Goal: Task Accomplishment & Management: Manage account settings

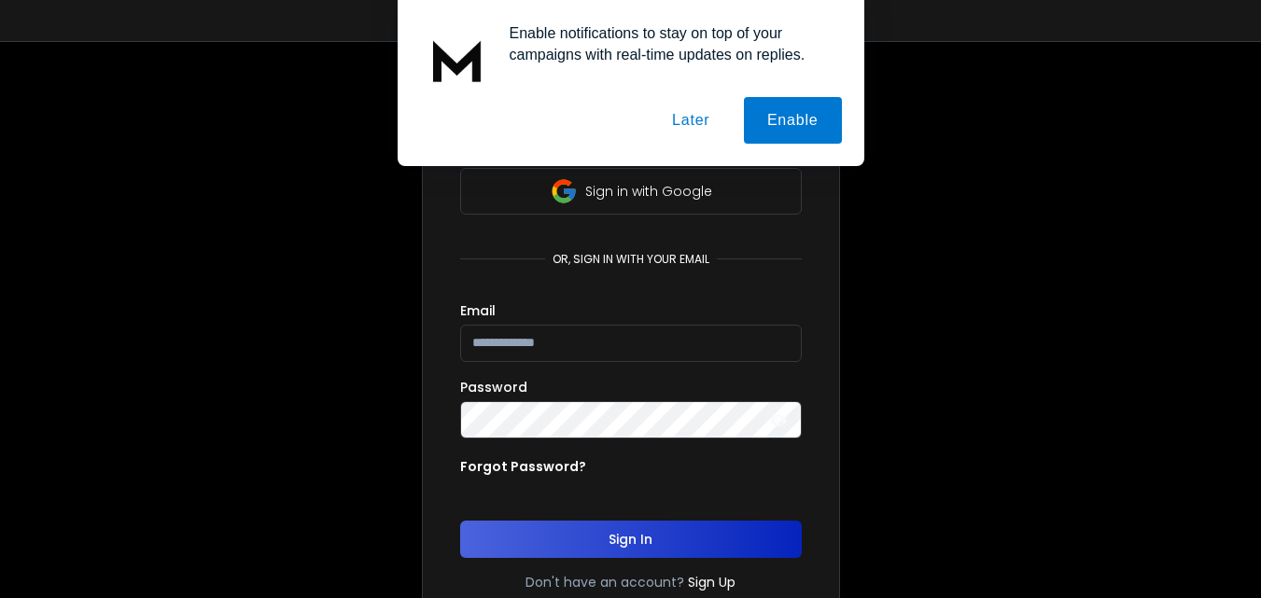
click at [519, 357] on input "email" at bounding box center [631, 343] width 342 height 37
paste input "**********"
type input "**********"
click at [656, 531] on button "Sign In" at bounding box center [631, 539] width 342 height 37
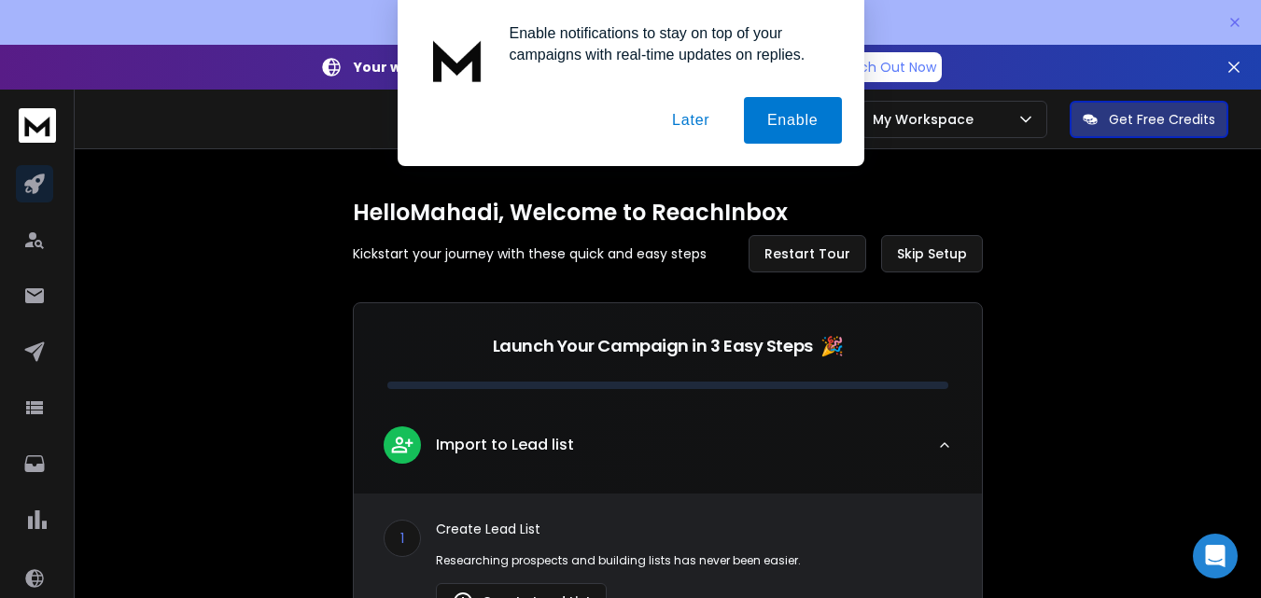
click at [971, 126] on div "Enable notifications to stay on top of your campaigns with real-time updates on…" at bounding box center [630, 83] width 1261 height 166
click at [677, 130] on button "Later" at bounding box center [691, 120] width 84 height 47
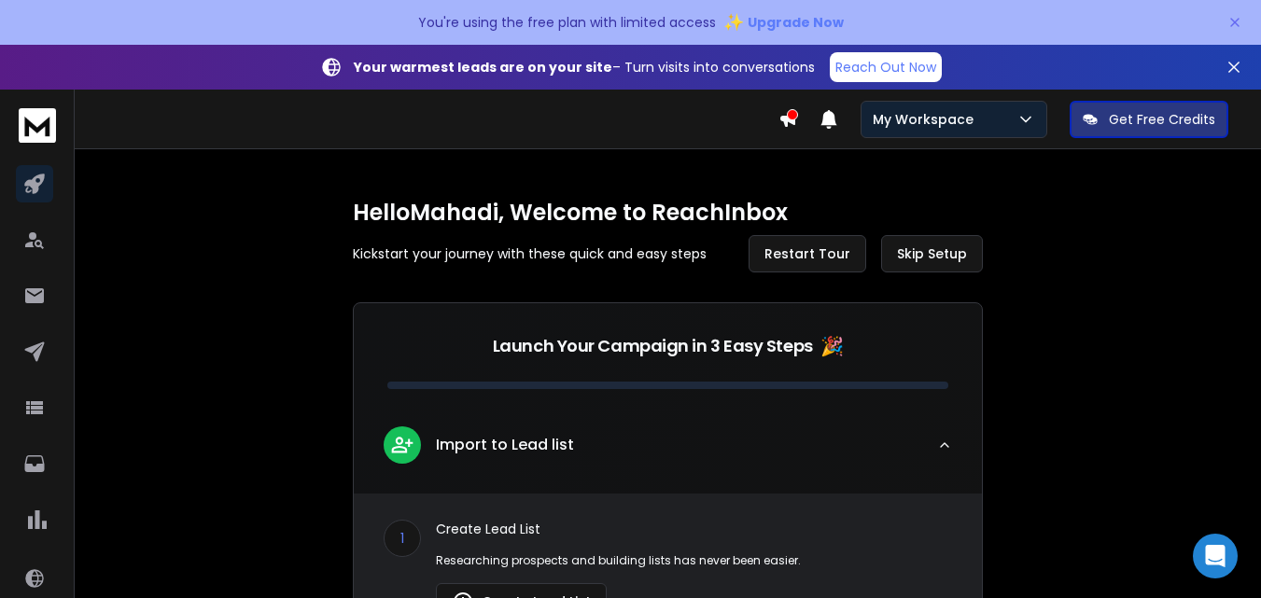
click at [951, 126] on p "My Workspace" at bounding box center [927, 119] width 108 height 19
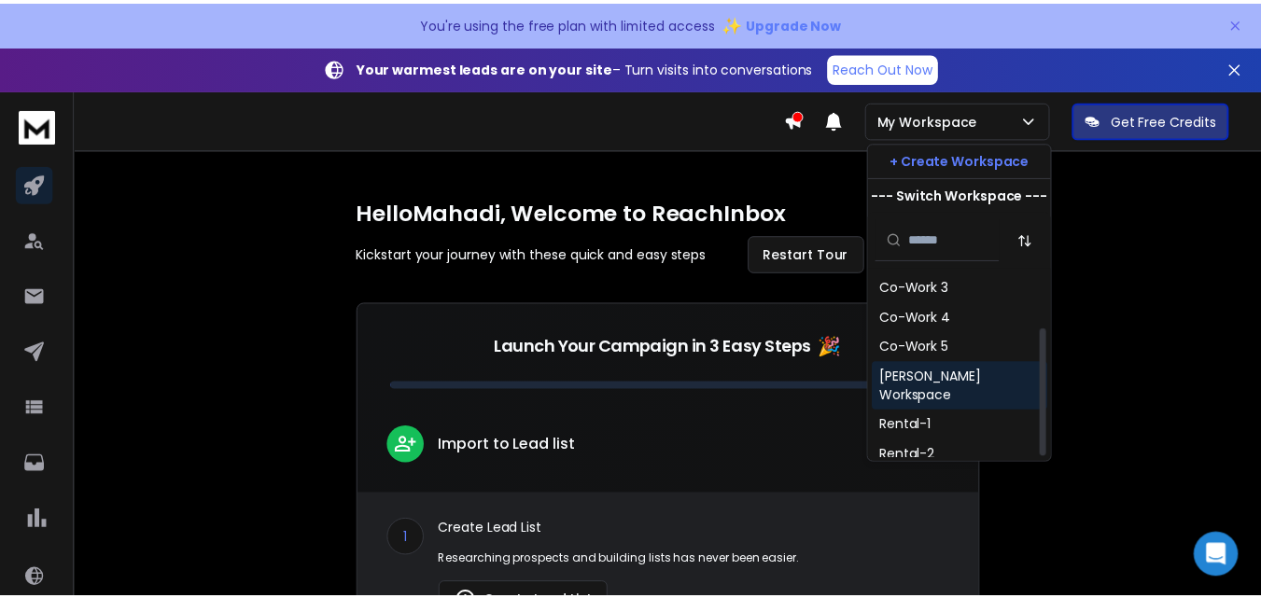
scroll to position [82, 0]
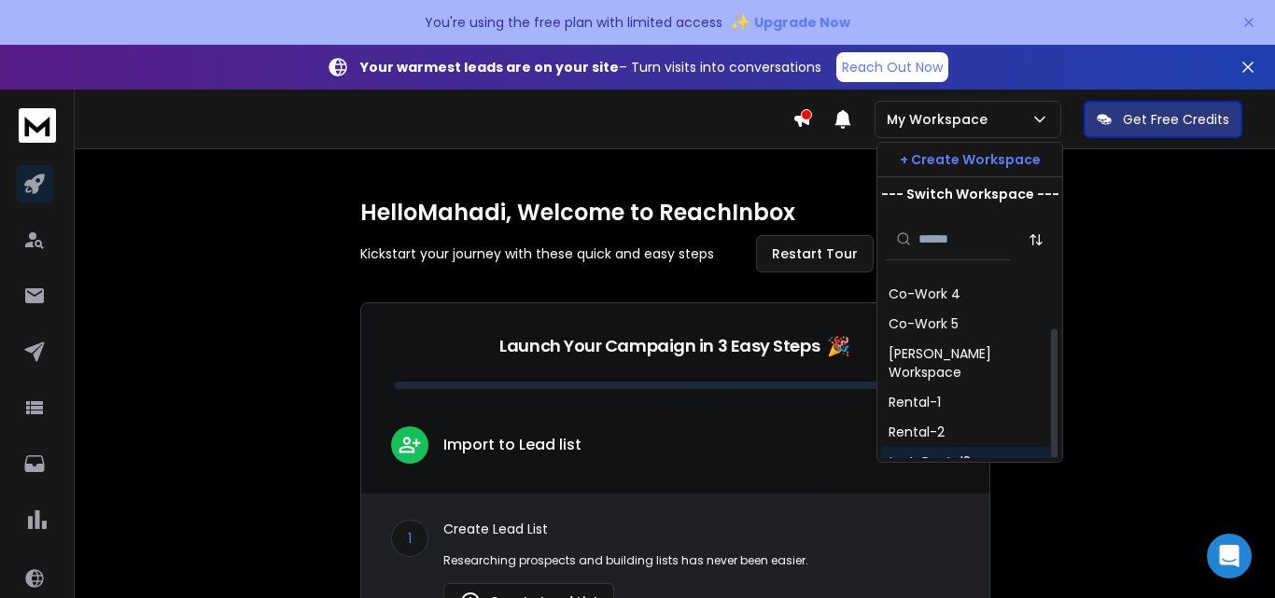
click at [959, 453] on div "test-Rental3" at bounding box center [929, 462] width 82 height 19
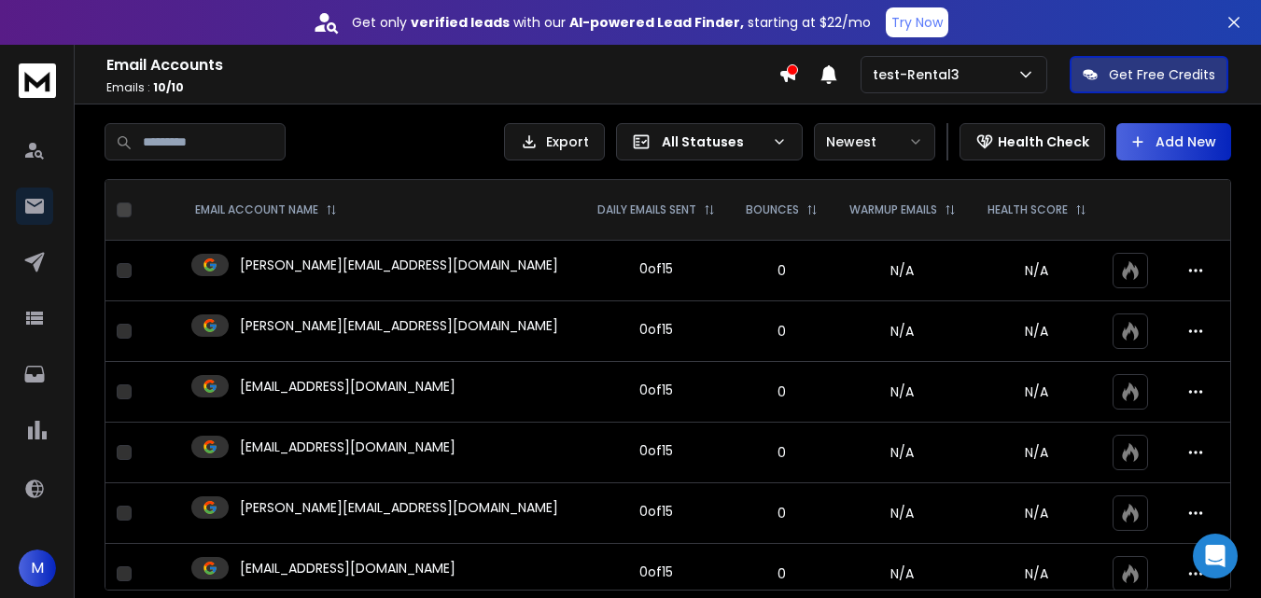
click at [1156, 137] on button "Add New" at bounding box center [1173, 141] width 115 height 37
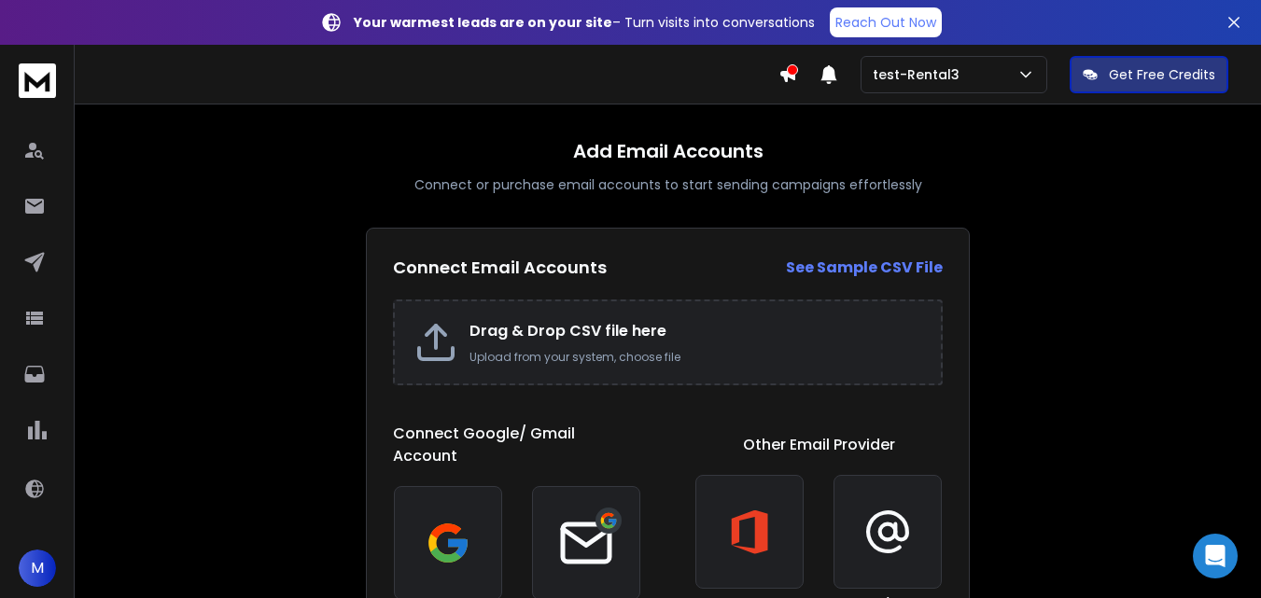
click at [444, 515] on icon at bounding box center [448, 543] width 47 height 56
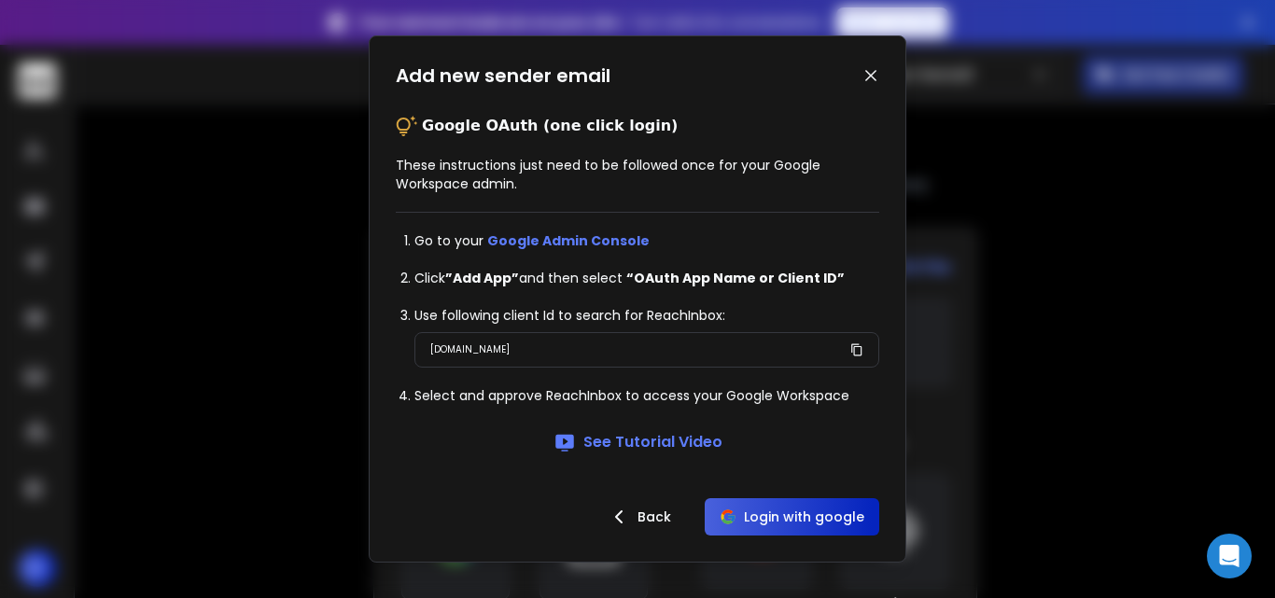
click at [768, 518] on button "Login with google" at bounding box center [792, 516] width 175 height 37
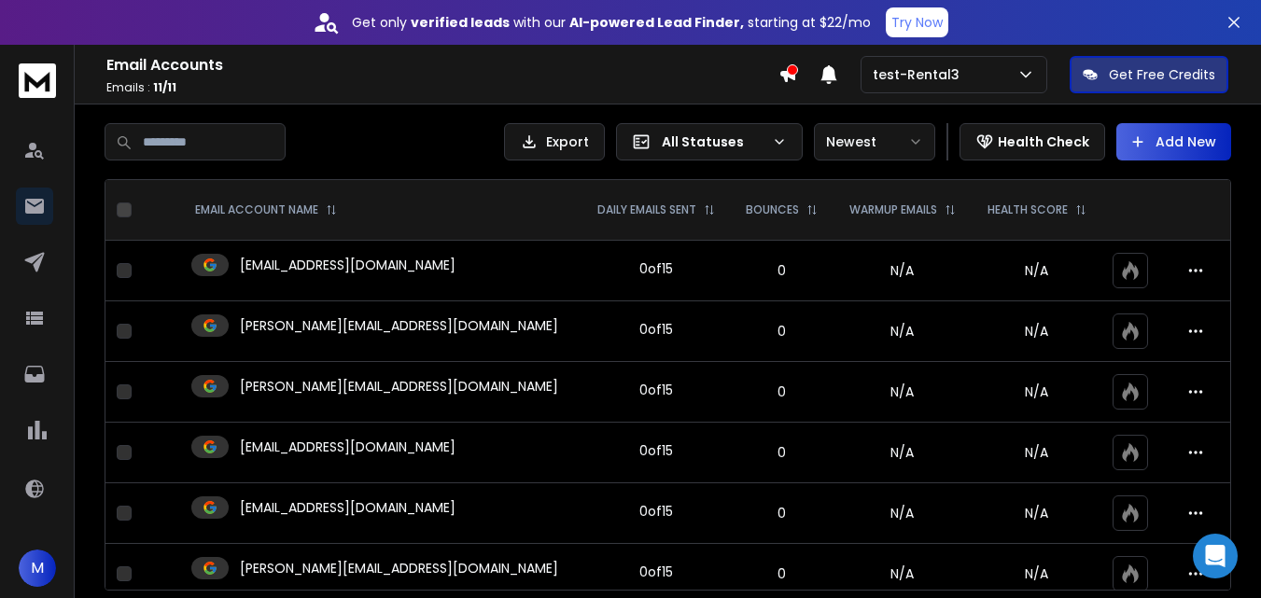
click at [1169, 145] on button "Add New" at bounding box center [1173, 141] width 115 height 37
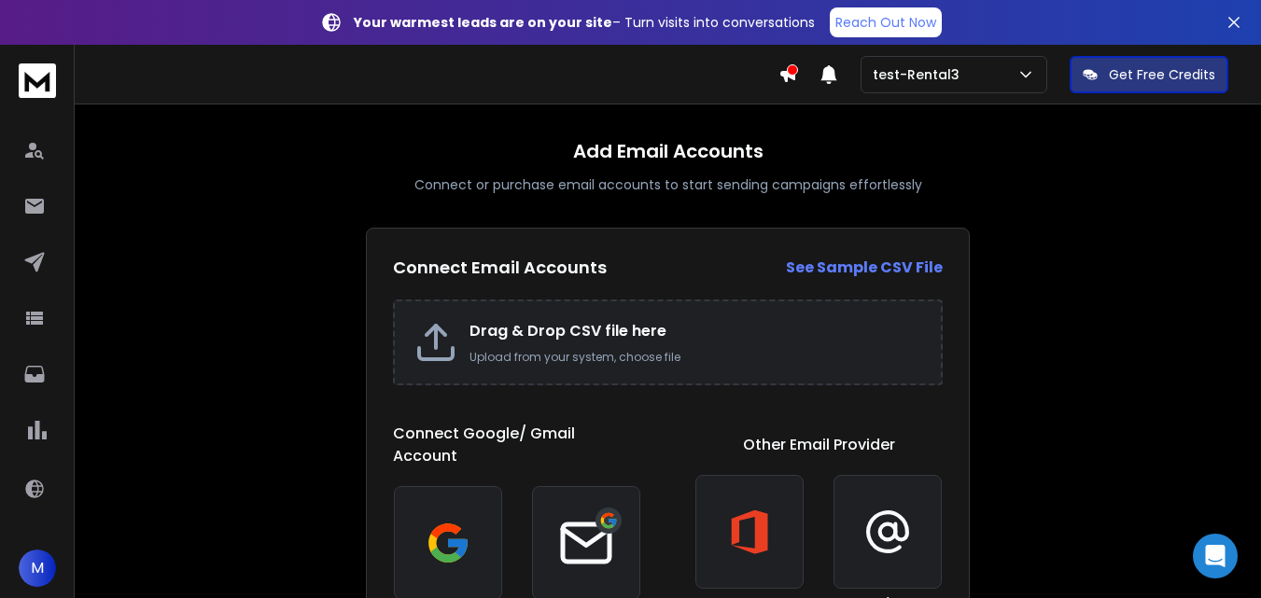
click at [464, 515] on icon at bounding box center [448, 543] width 47 height 56
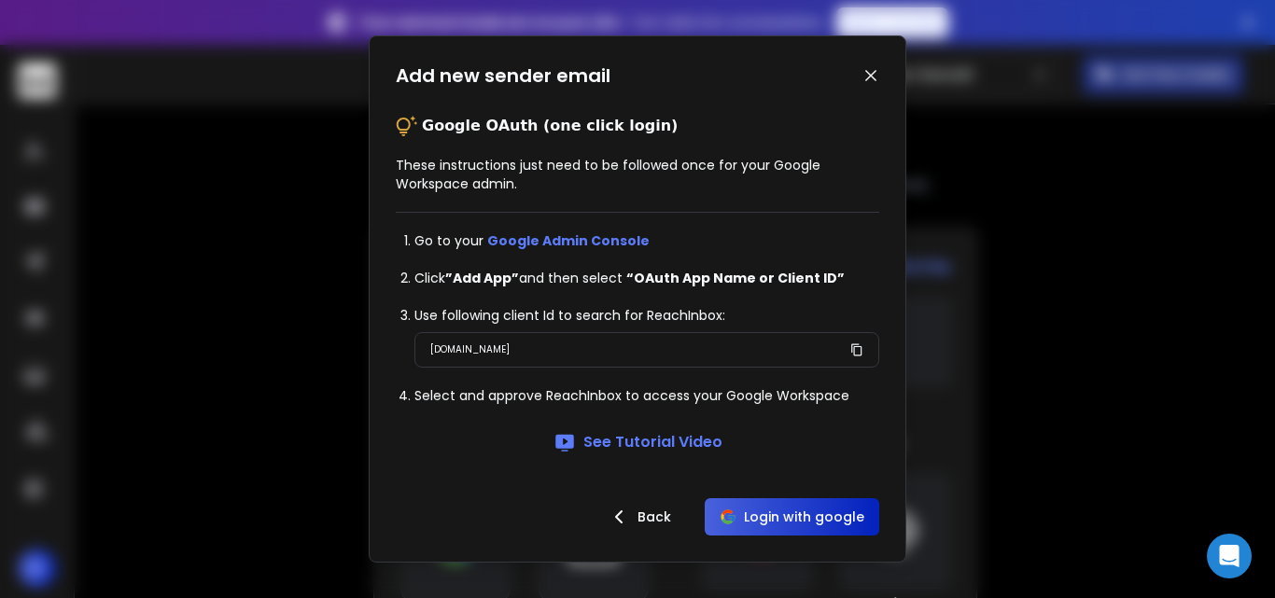
click at [784, 517] on button "Login with google" at bounding box center [792, 516] width 175 height 37
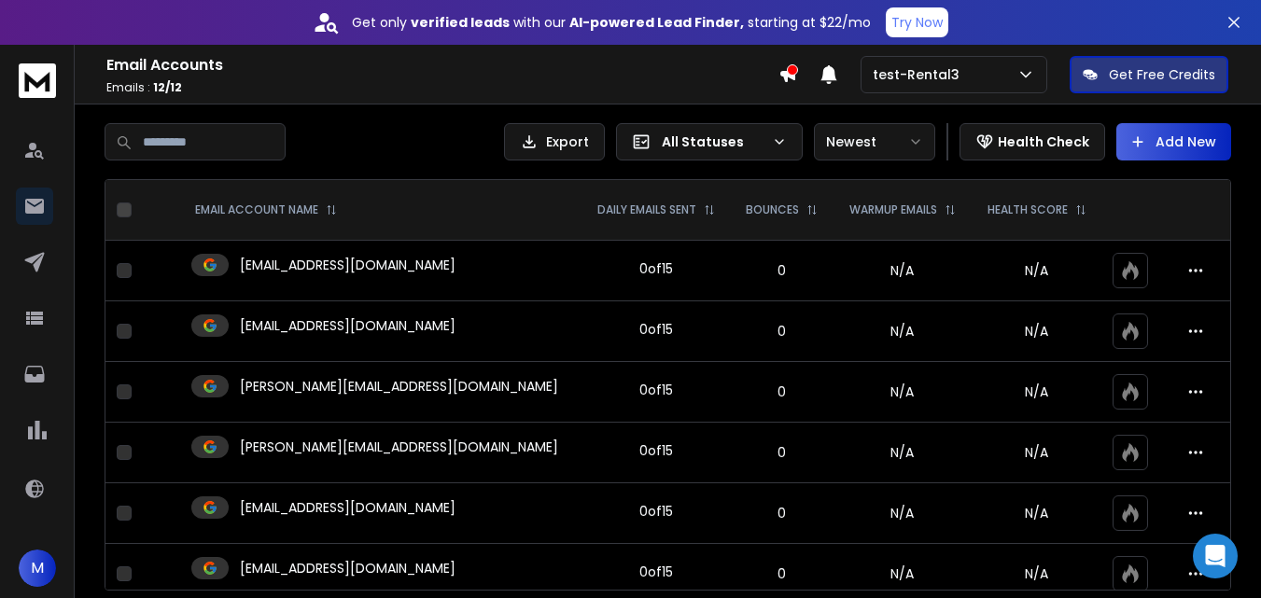
click at [1165, 139] on button "Add New" at bounding box center [1173, 141] width 115 height 37
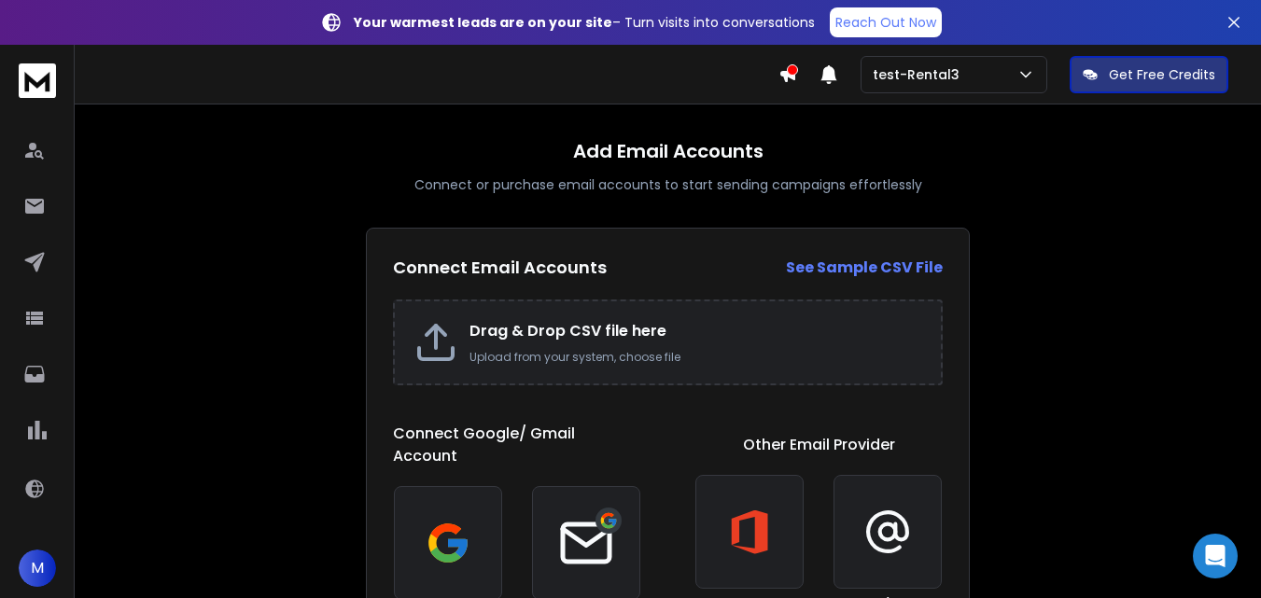
click at [433, 524] on icon at bounding box center [447, 543] width 39 height 39
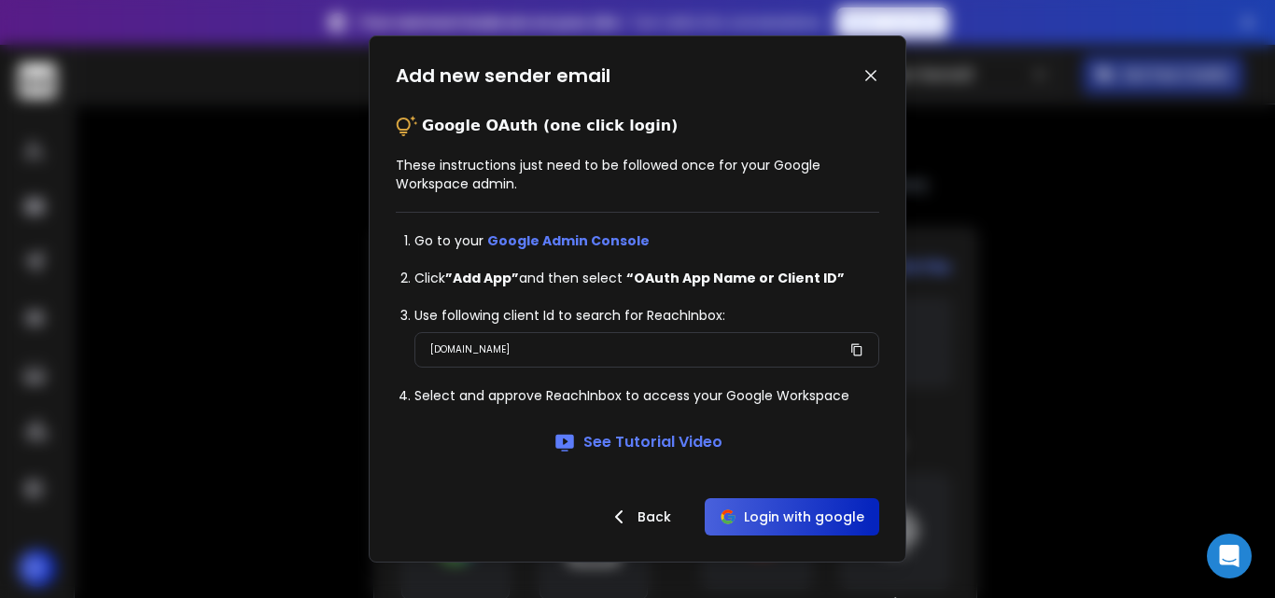
click at [761, 510] on button "Login with google" at bounding box center [792, 516] width 175 height 37
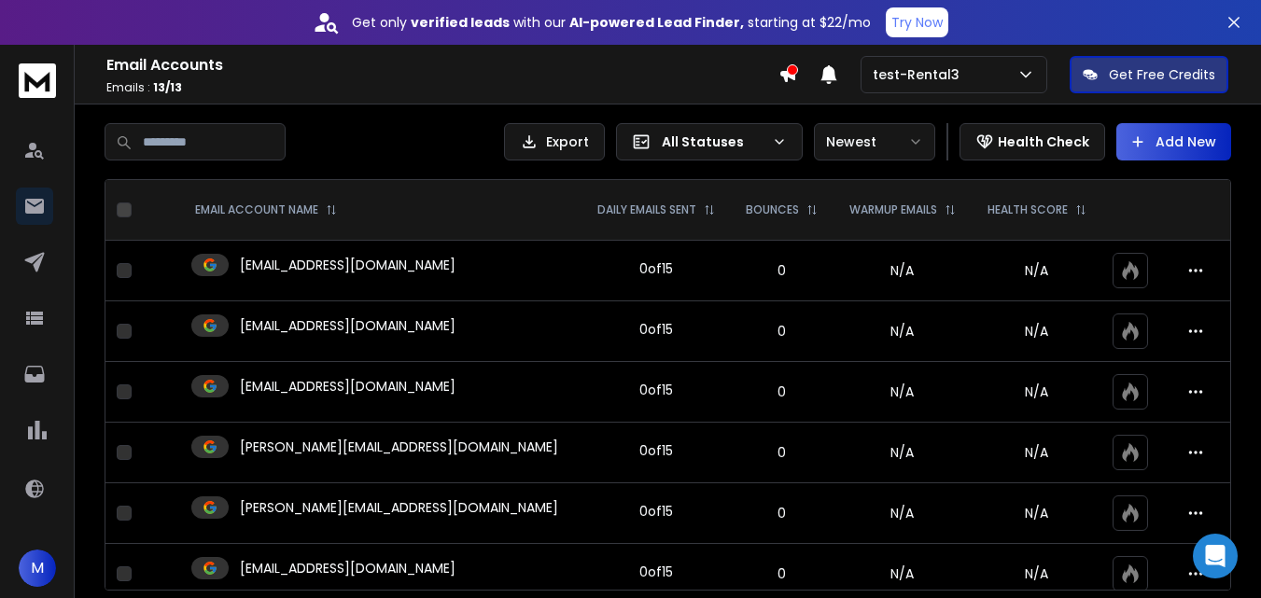
click at [1146, 153] on button "Add New" at bounding box center [1173, 141] width 115 height 37
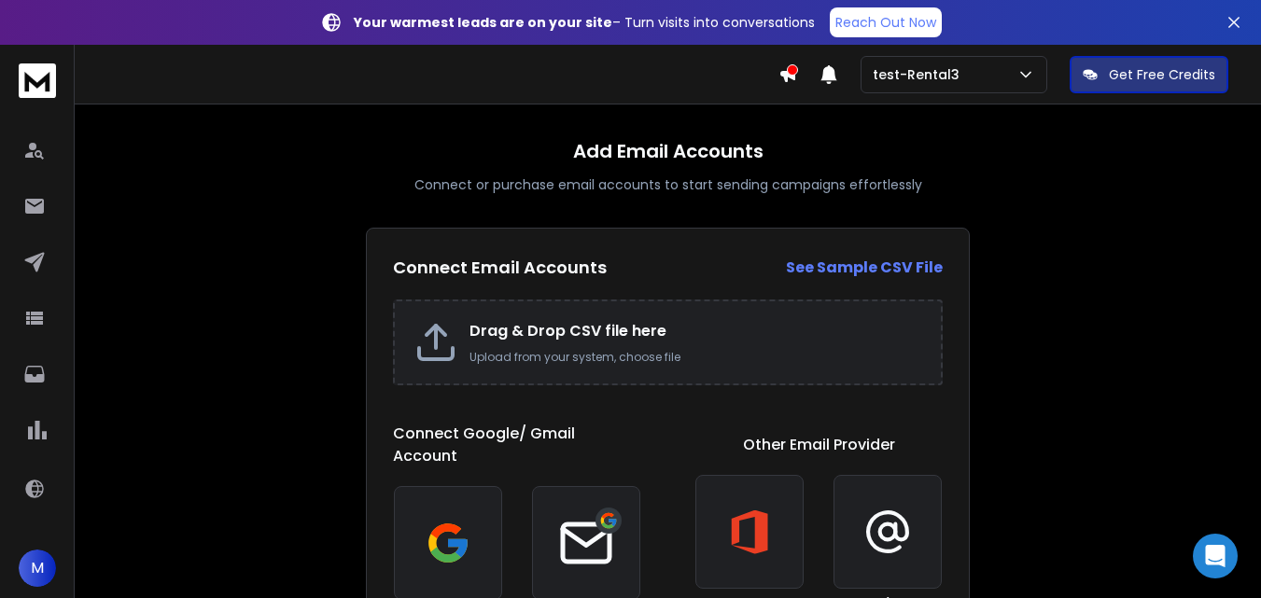
click at [482, 518] on div at bounding box center [448, 543] width 108 height 114
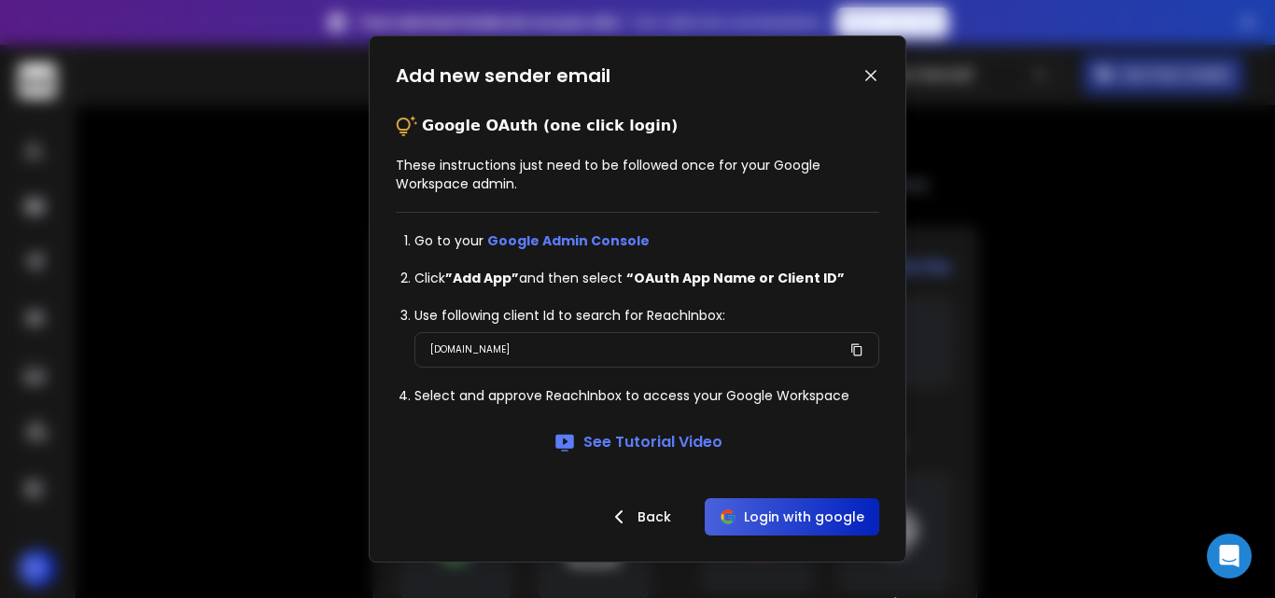
click at [774, 527] on button "Login with google" at bounding box center [792, 516] width 175 height 37
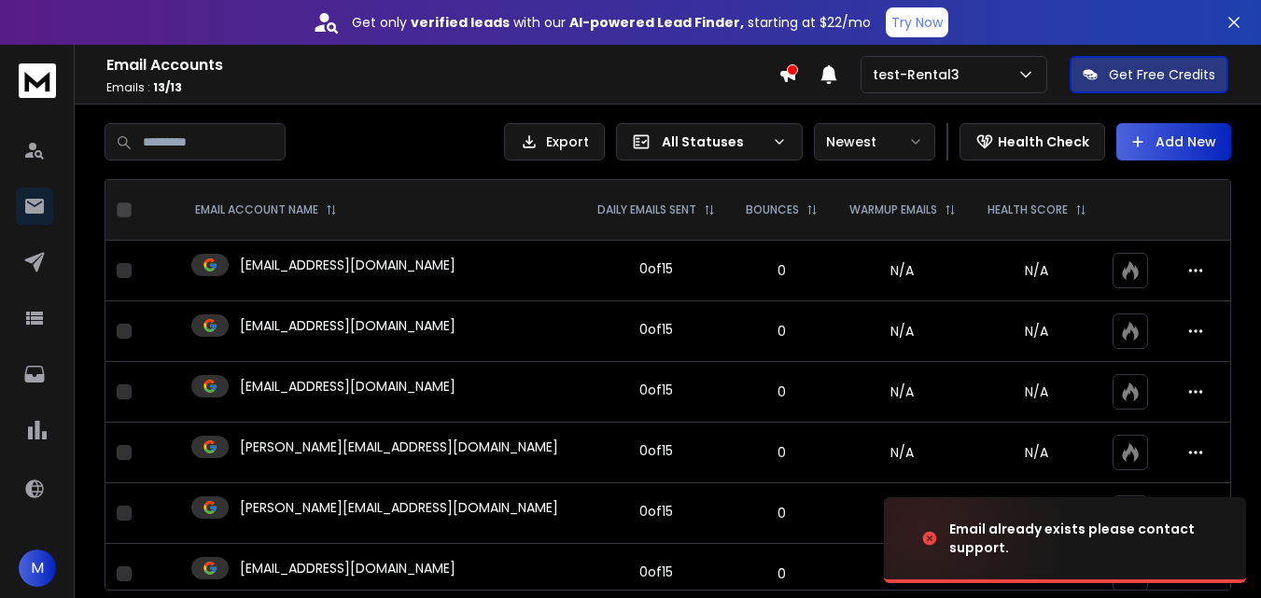
click at [1156, 147] on button "Add New" at bounding box center [1173, 141] width 115 height 37
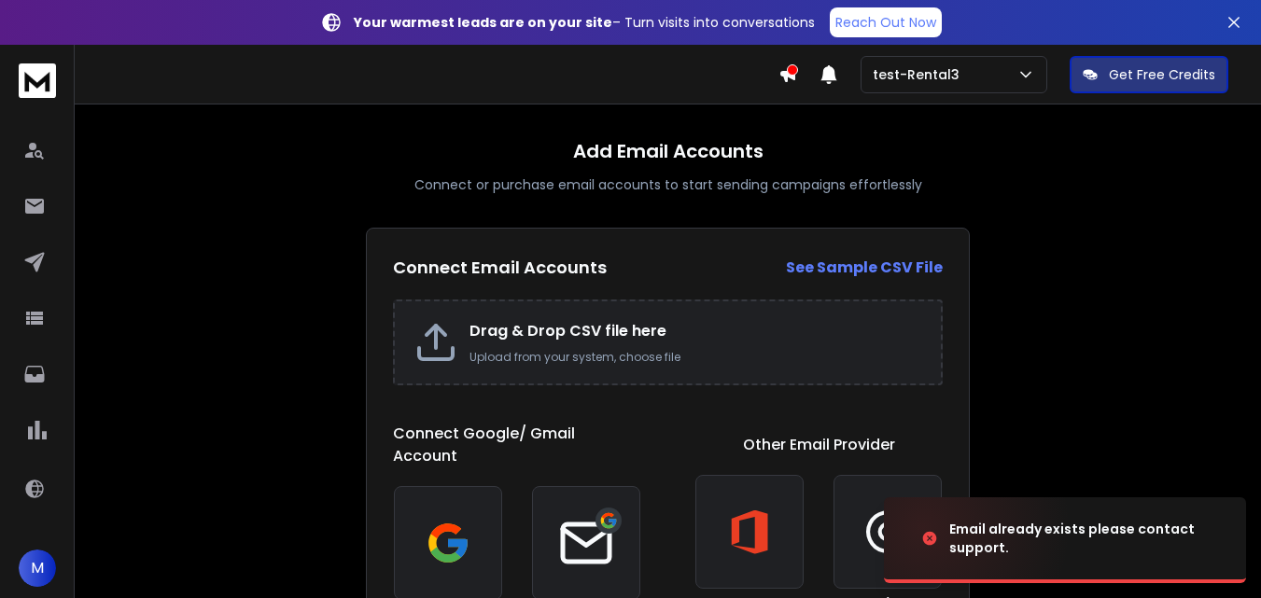
click at [467, 536] on icon at bounding box center [448, 543] width 47 height 56
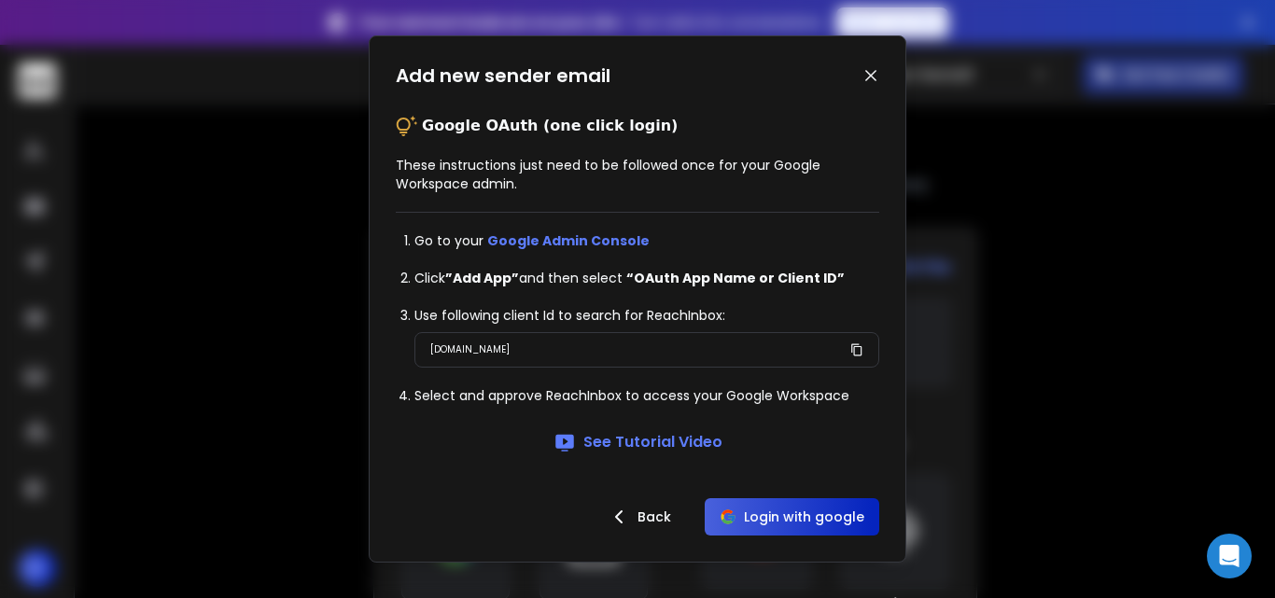
click at [781, 503] on button "Login with google" at bounding box center [792, 516] width 175 height 37
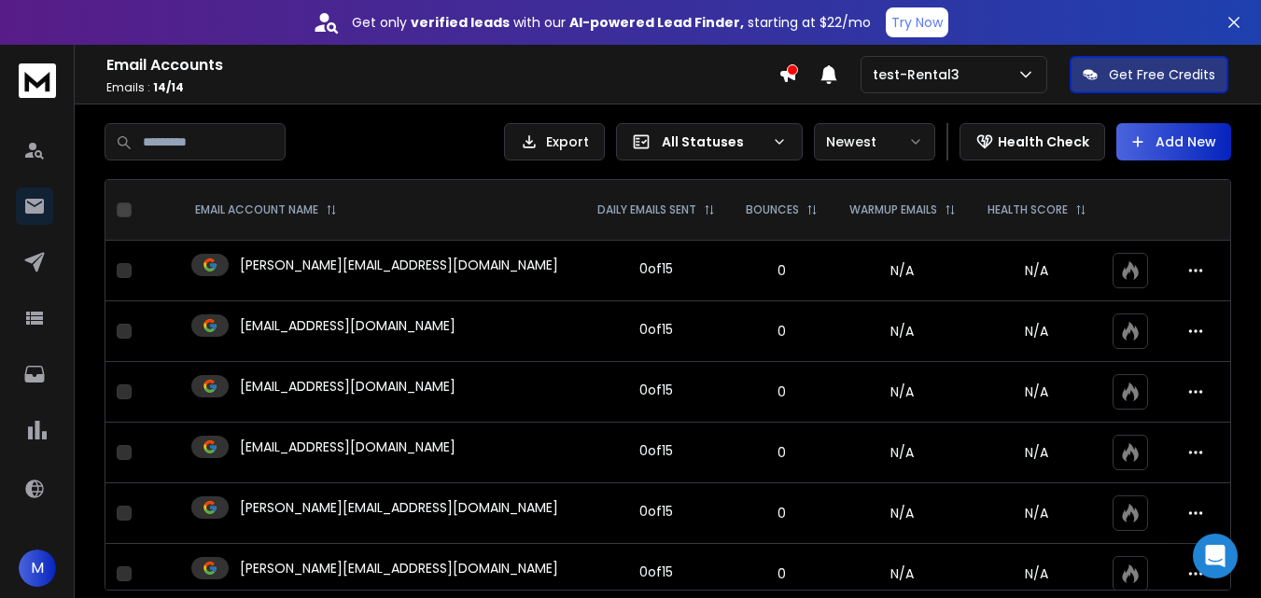
click at [1177, 150] on button "Add New" at bounding box center [1173, 141] width 115 height 37
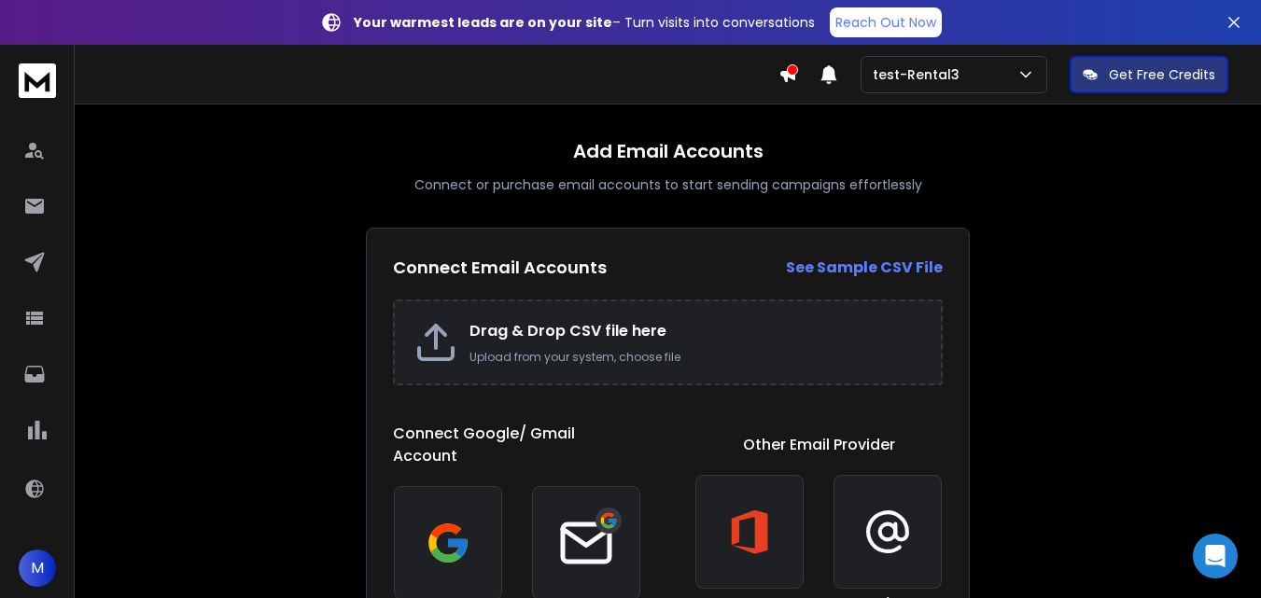
click at [426, 531] on icon at bounding box center [448, 543] width 47 height 56
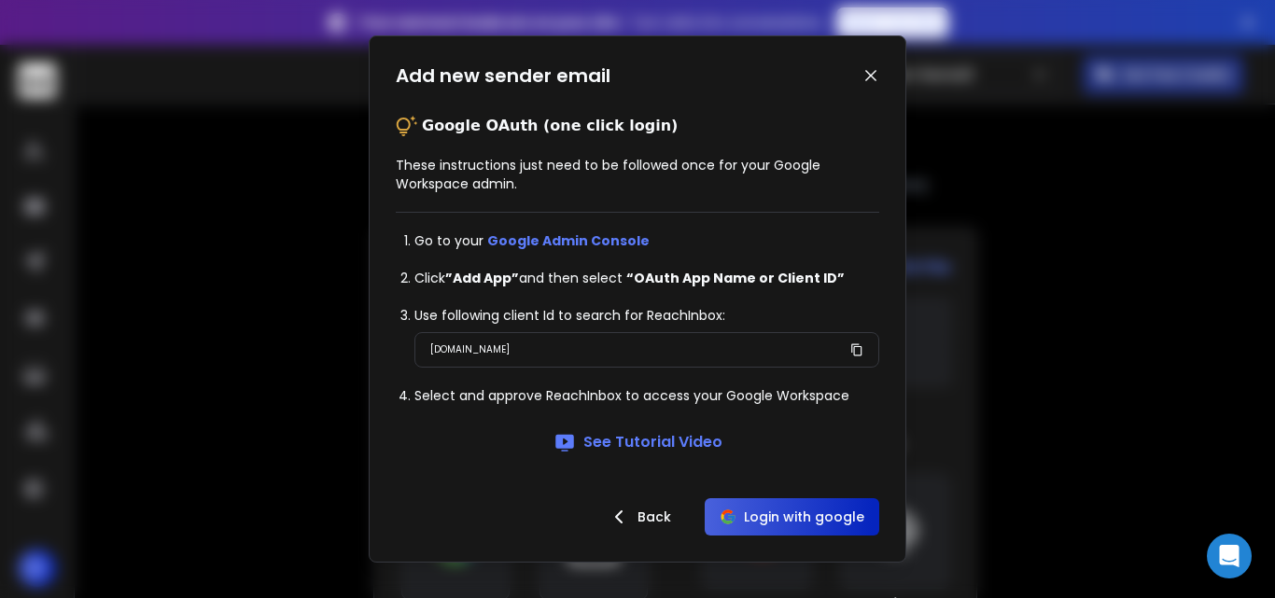
click at [750, 540] on div "Add new sender email Google OAuth (one click login) These instructions just nee…" at bounding box center [638, 298] width 538 height 527
click at [754, 520] on button "Login with google" at bounding box center [792, 516] width 175 height 37
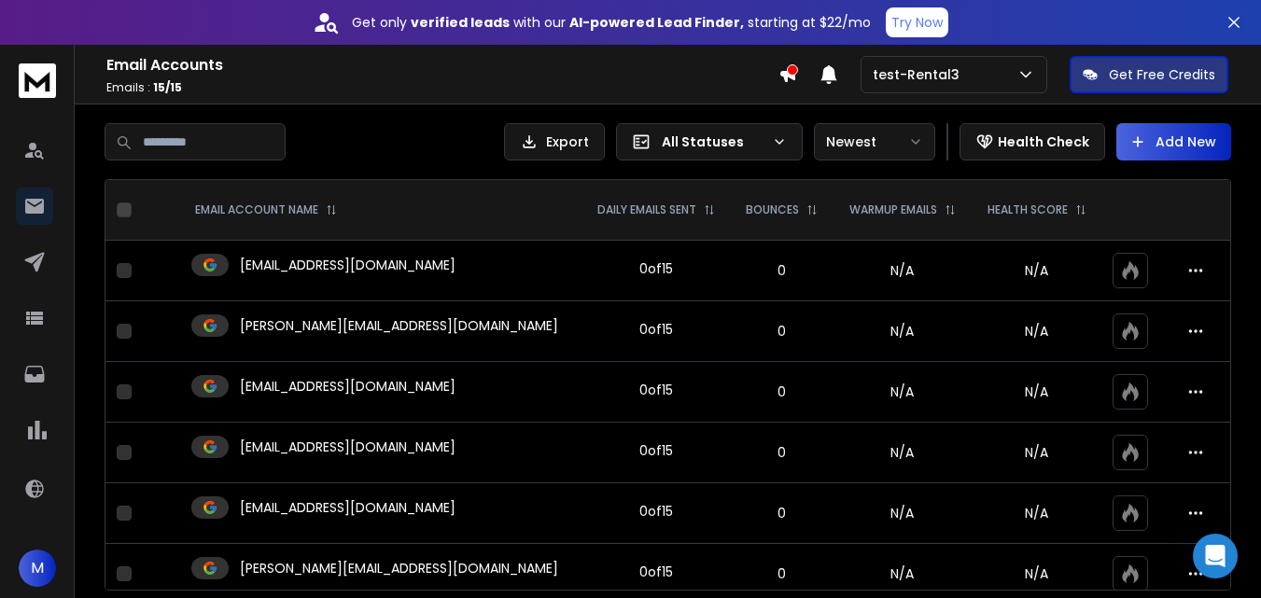
click at [1167, 142] on button "Add New" at bounding box center [1173, 141] width 115 height 37
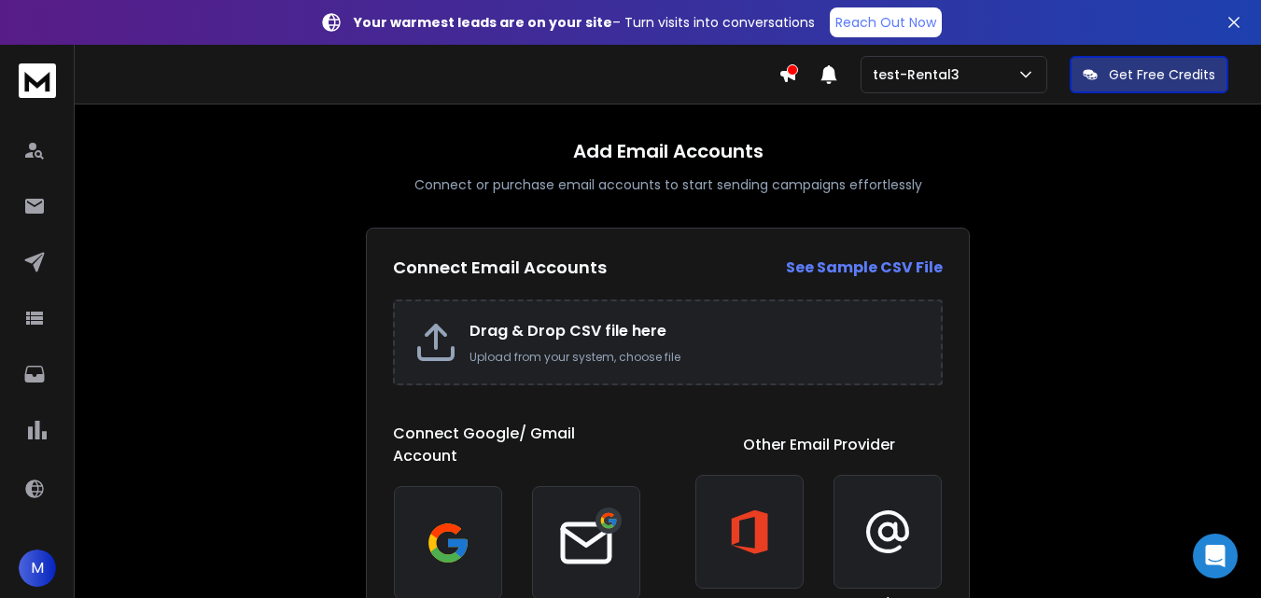
click at [468, 515] on icon at bounding box center [448, 543] width 47 height 56
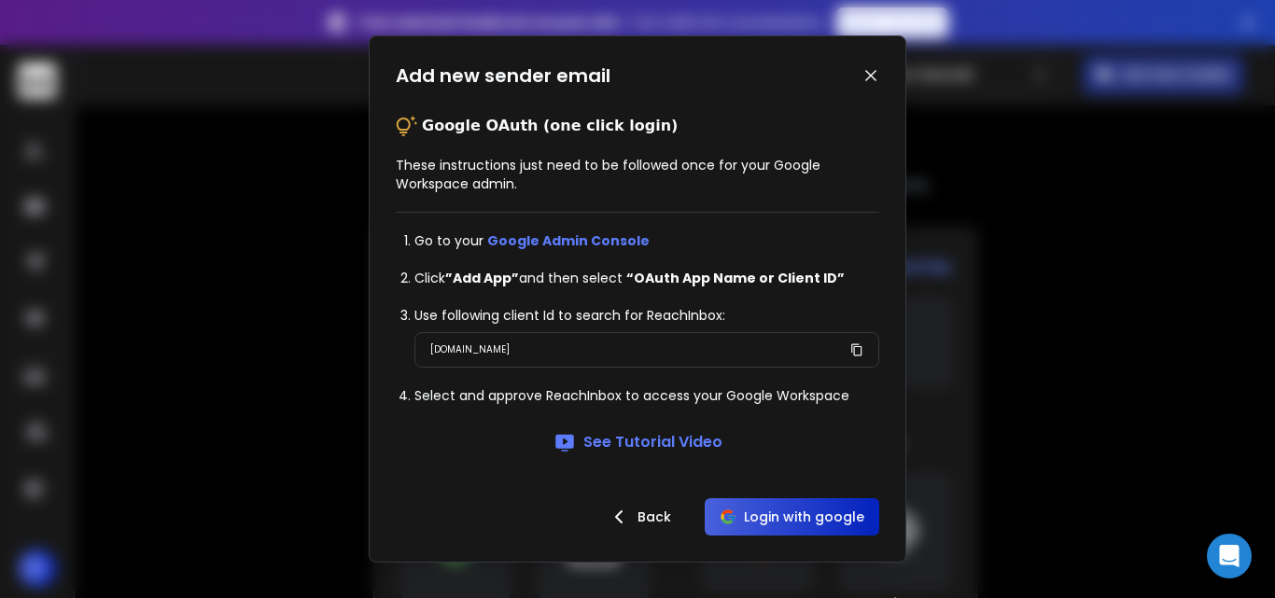
click at [785, 496] on div "Google OAuth (one click login) These instructions just need to be followed once…" at bounding box center [637, 325] width 483 height 421
click at [766, 523] on button "Login with google" at bounding box center [792, 516] width 175 height 37
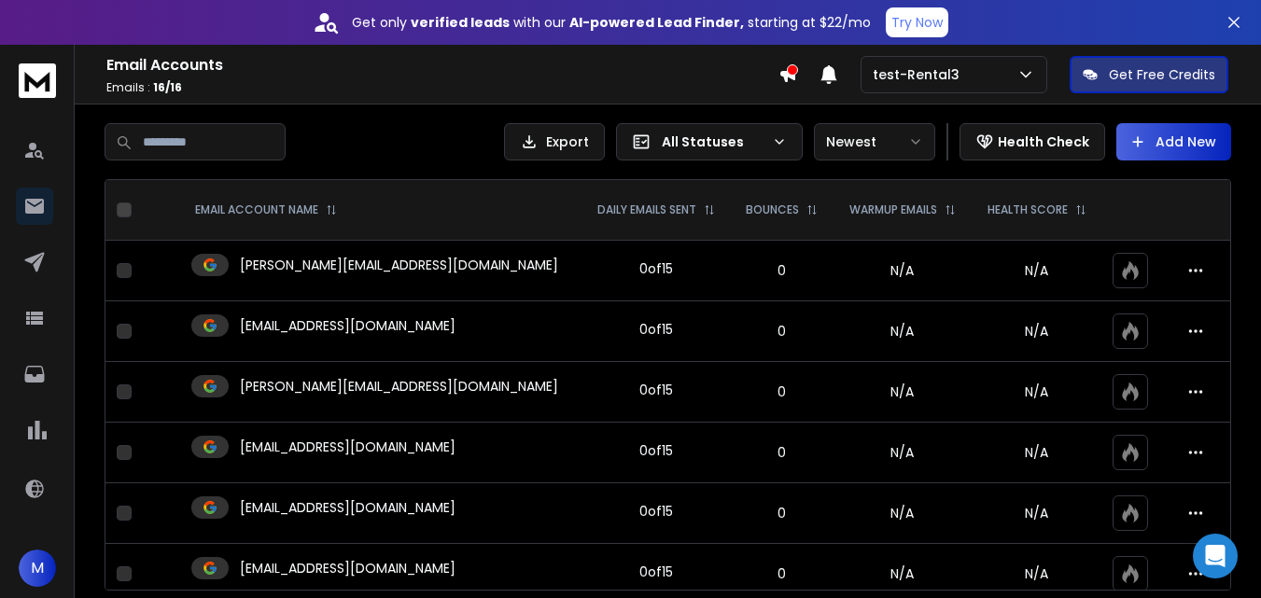
click at [1165, 146] on button "Add New" at bounding box center [1173, 141] width 115 height 37
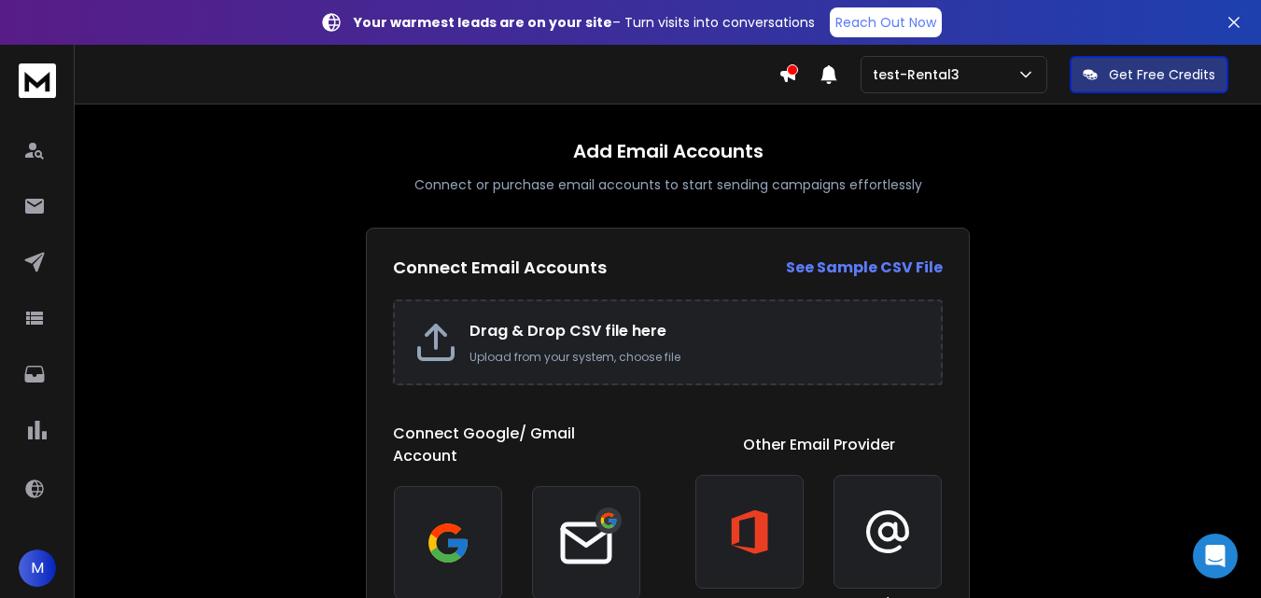
click at [462, 539] on icon at bounding box center [458, 548] width 20 height 19
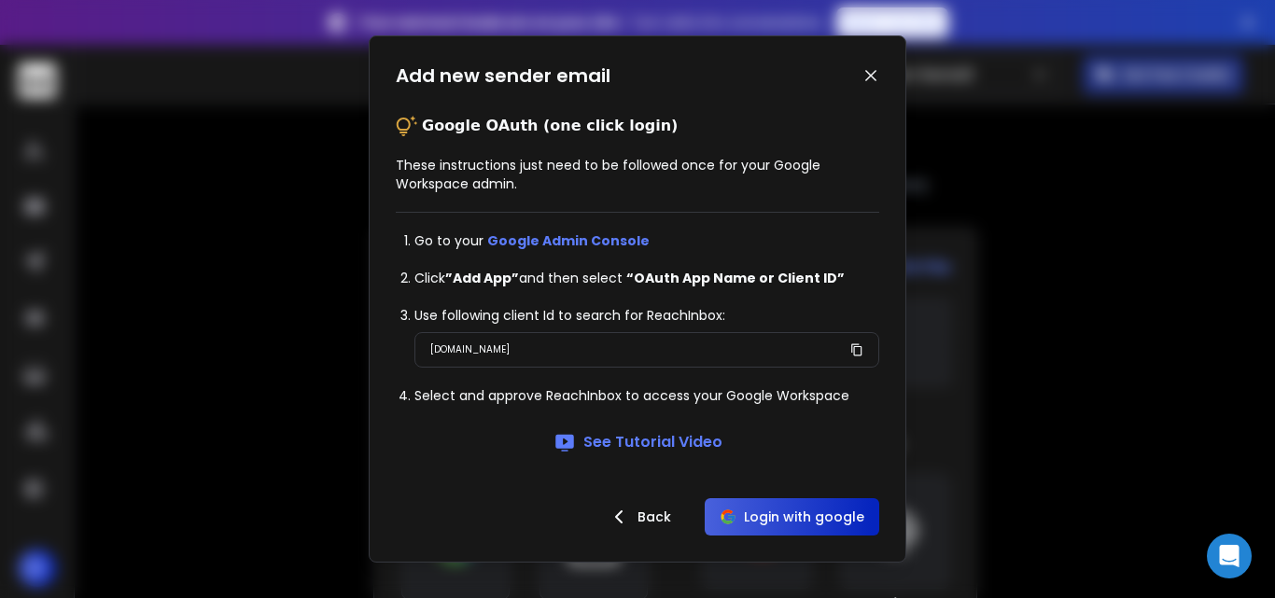
click at [798, 522] on button "Login with google" at bounding box center [792, 516] width 175 height 37
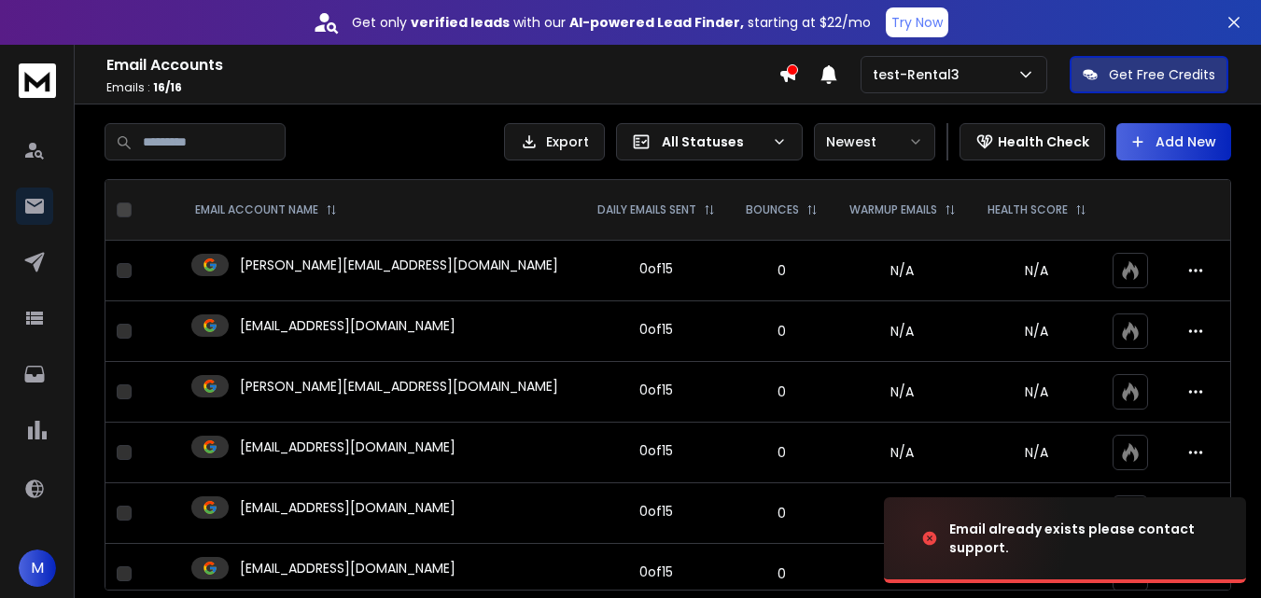
click at [1195, 147] on button "Add New" at bounding box center [1173, 141] width 115 height 37
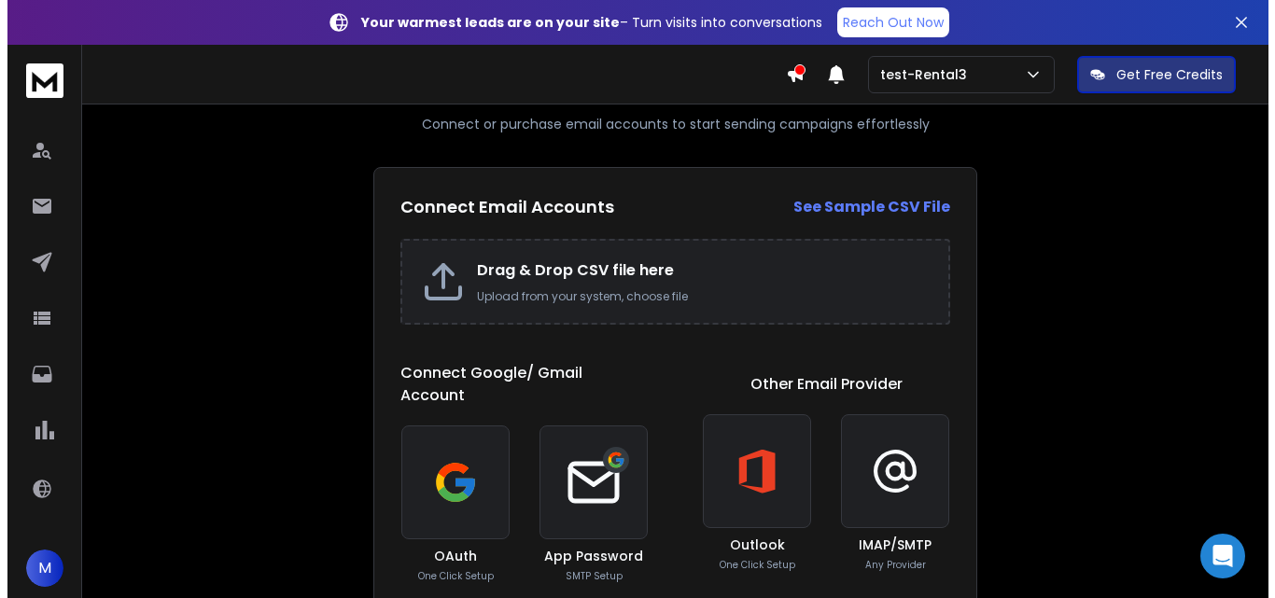
scroll to position [88, 0]
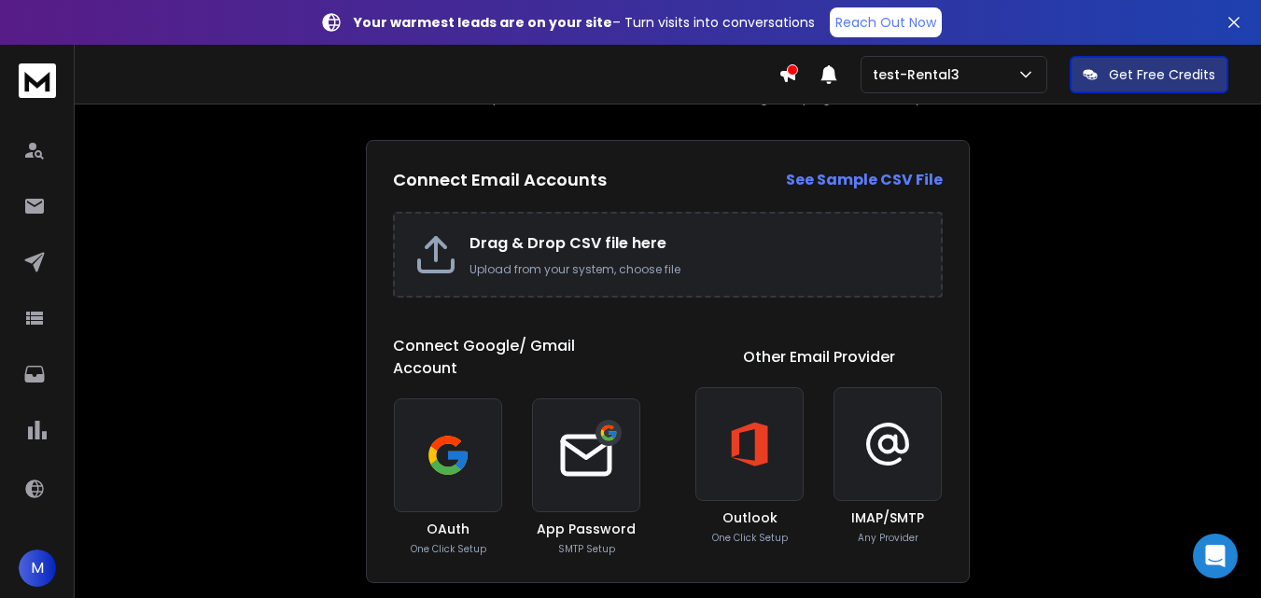
click at [474, 421] on div at bounding box center [448, 455] width 108 height 114
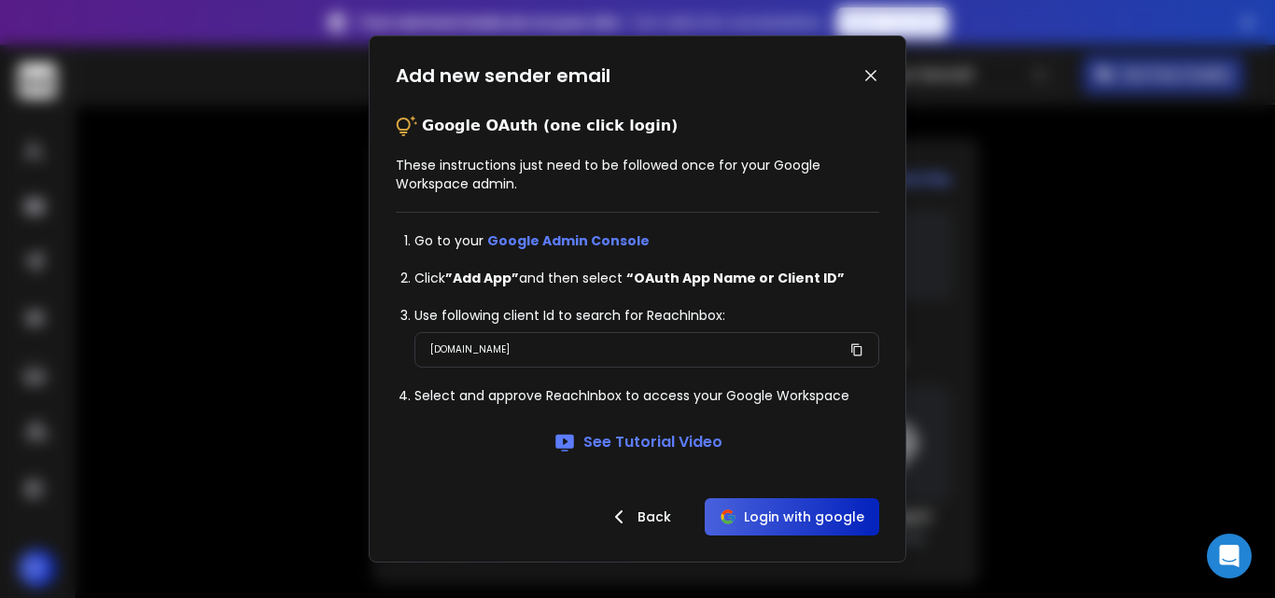
click at [751, 519] on button "Login with google" at bounding box center [792, 516] width 175 height 37
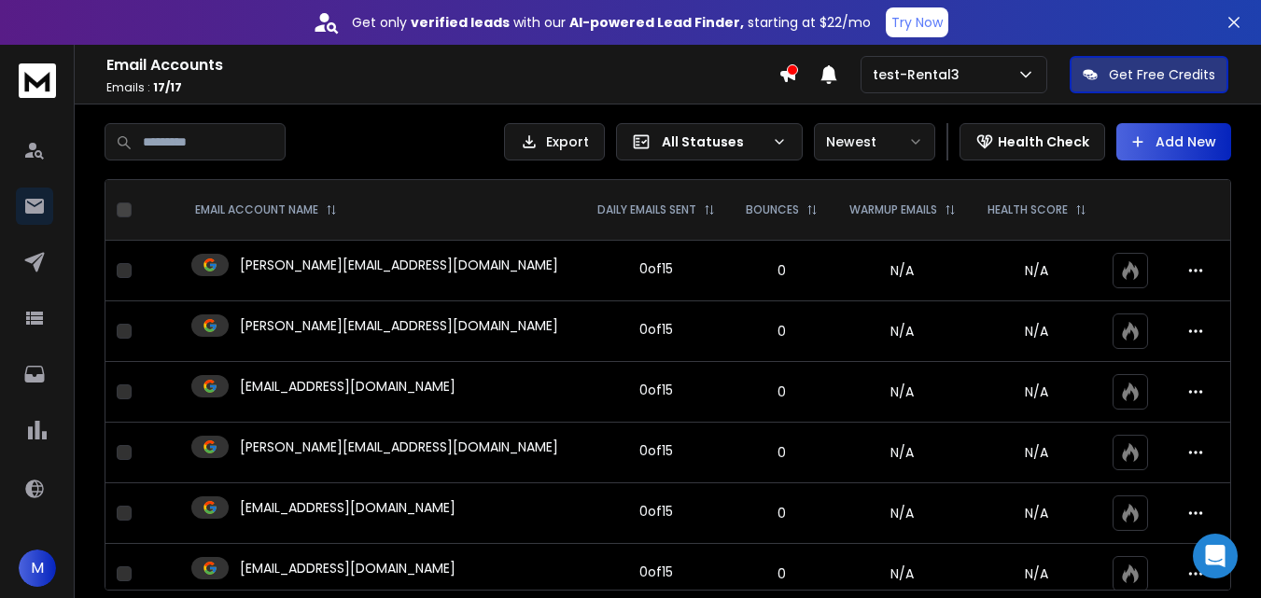
click at [1188, 138] on button "Add New" at bounding box center [1173, 141] width 115 height 37
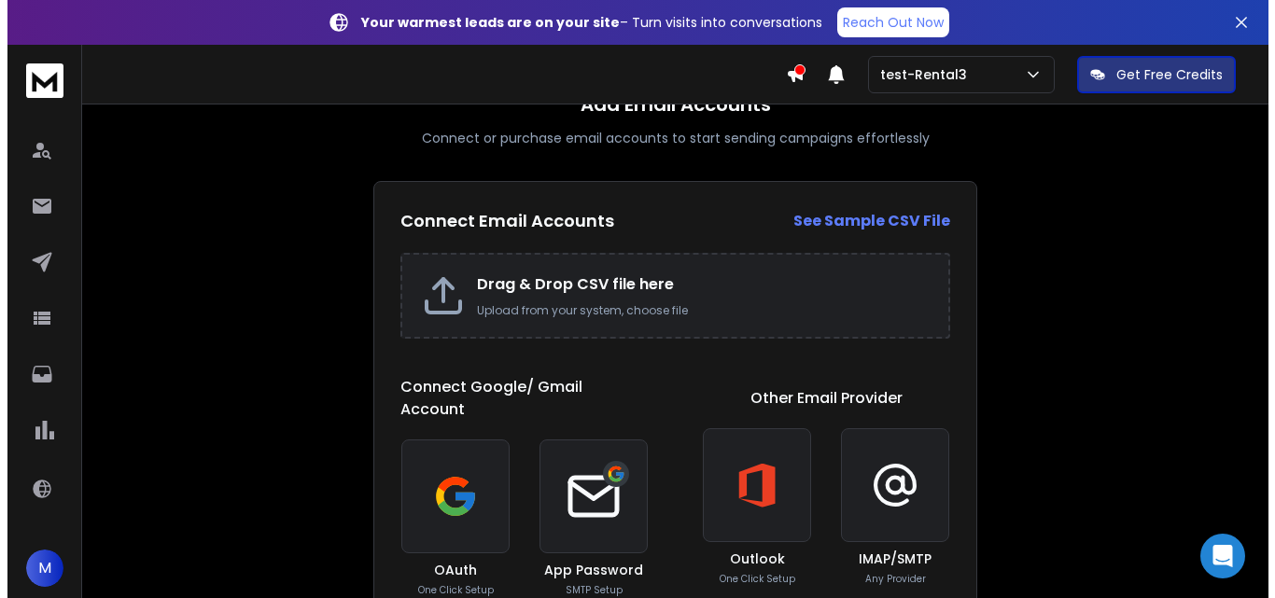
scroll to position [88, 0]
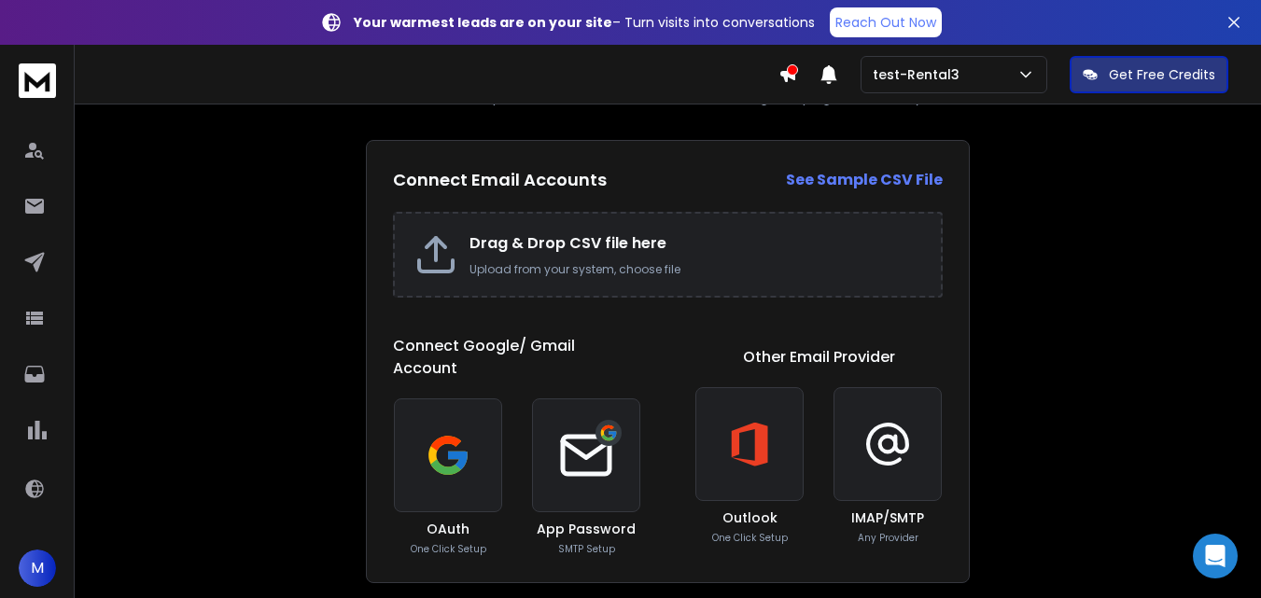
click at [475, 425] on div at bounding box center [448, 455] width 108 height 114
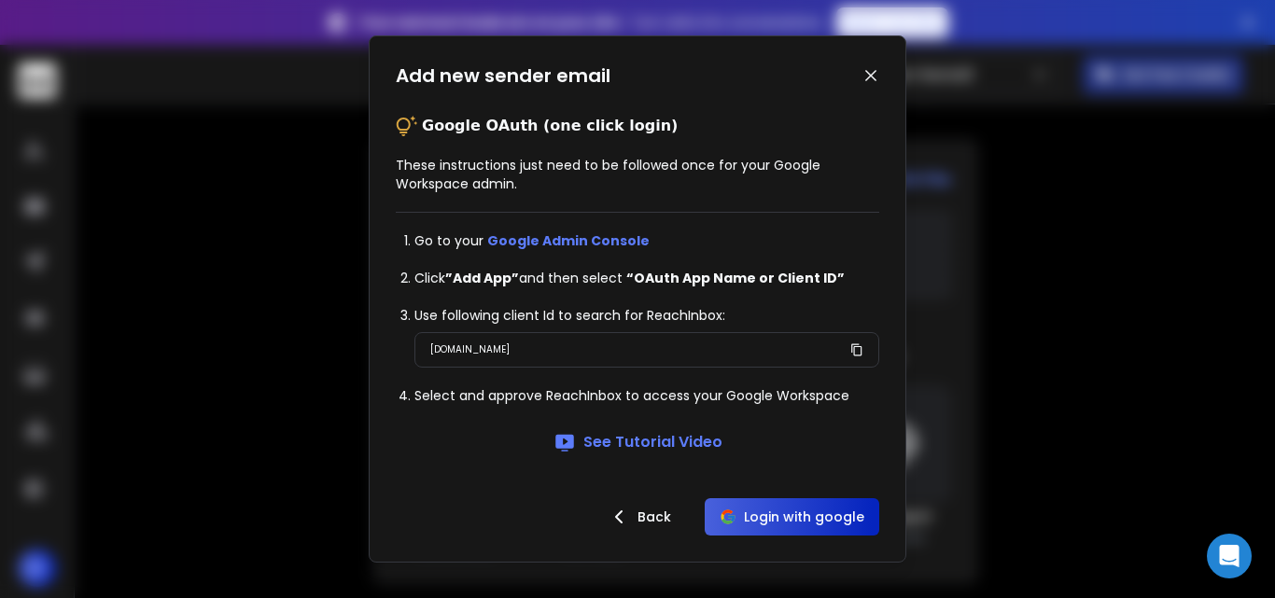
click at [777, 501] on button "Login with google" at bounding box center [792, 516] width 175 height 37
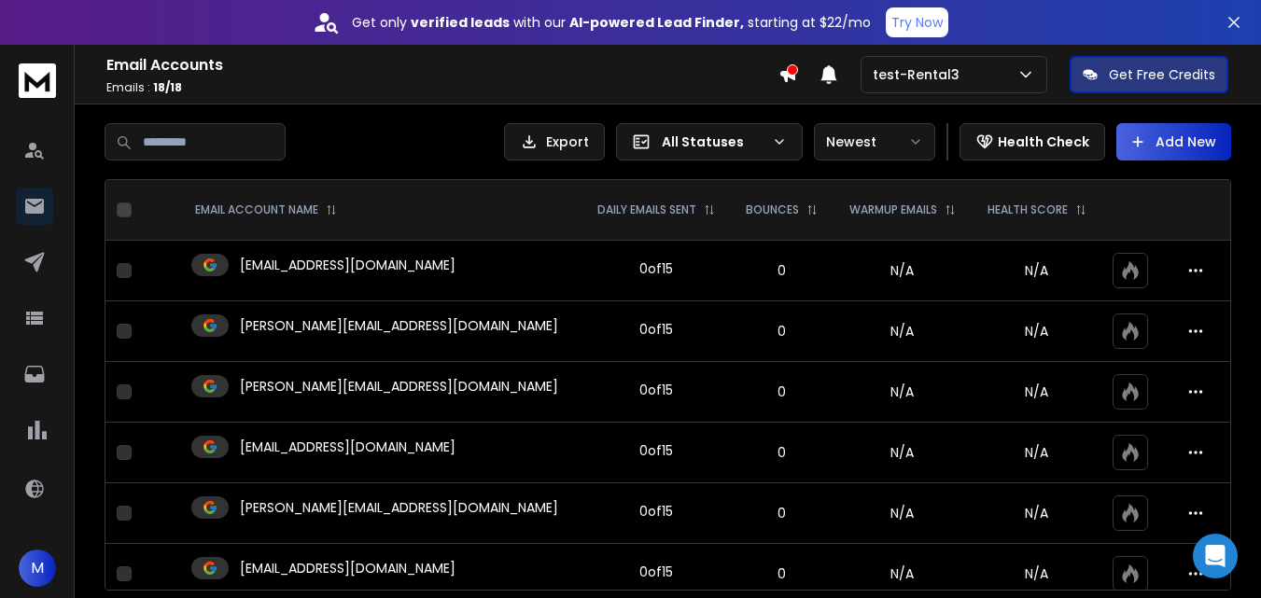
click at [1163, 145] on button "Add New" at bounding box center [1173, 141] width 115 height 37
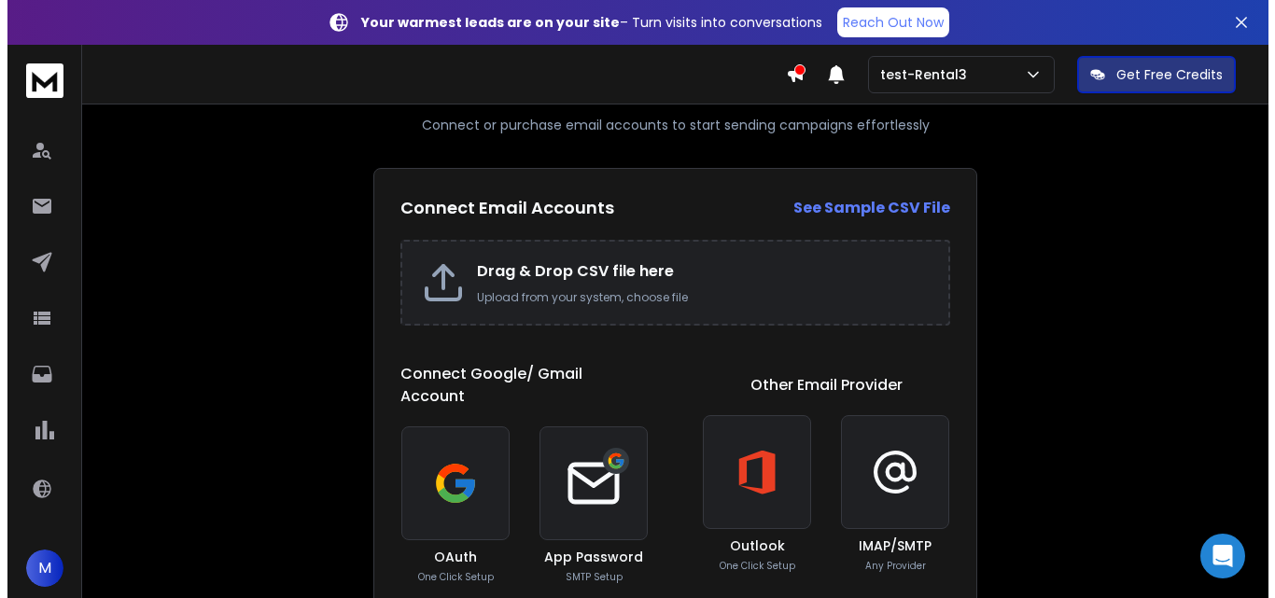
scroll to position [88, 0]
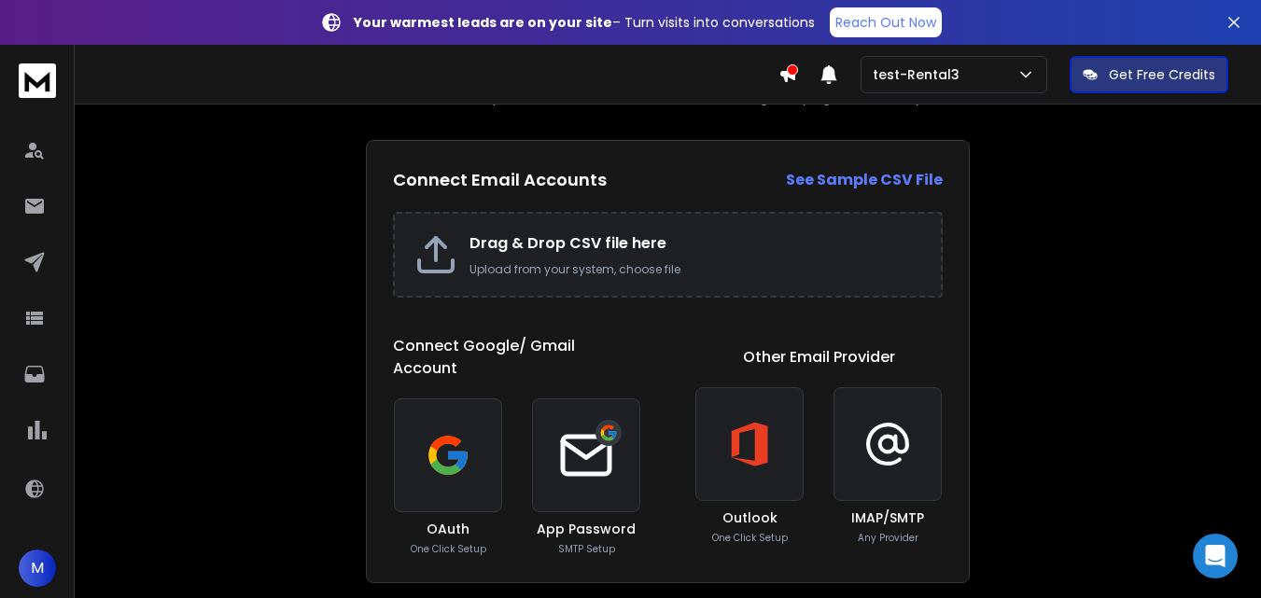
click at [467, 427] on icon at bounding box center [448, 455] width 47 height 56
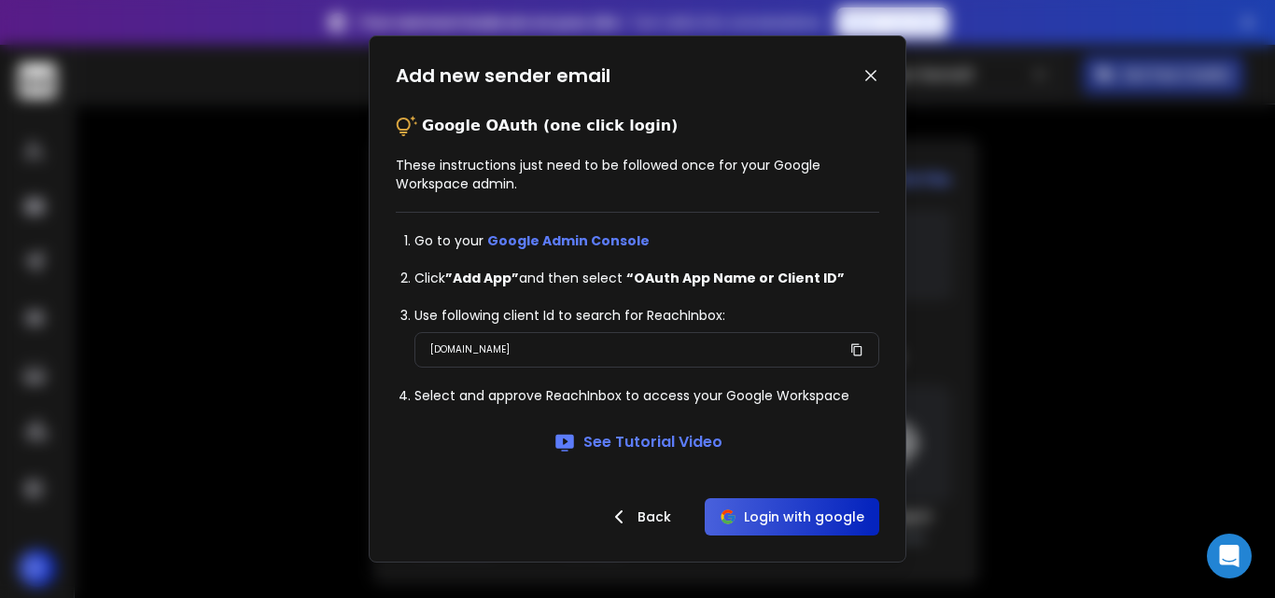
click at [807, 512] on button "Login with google" at bounding box center [792, 516] width 175 height 37
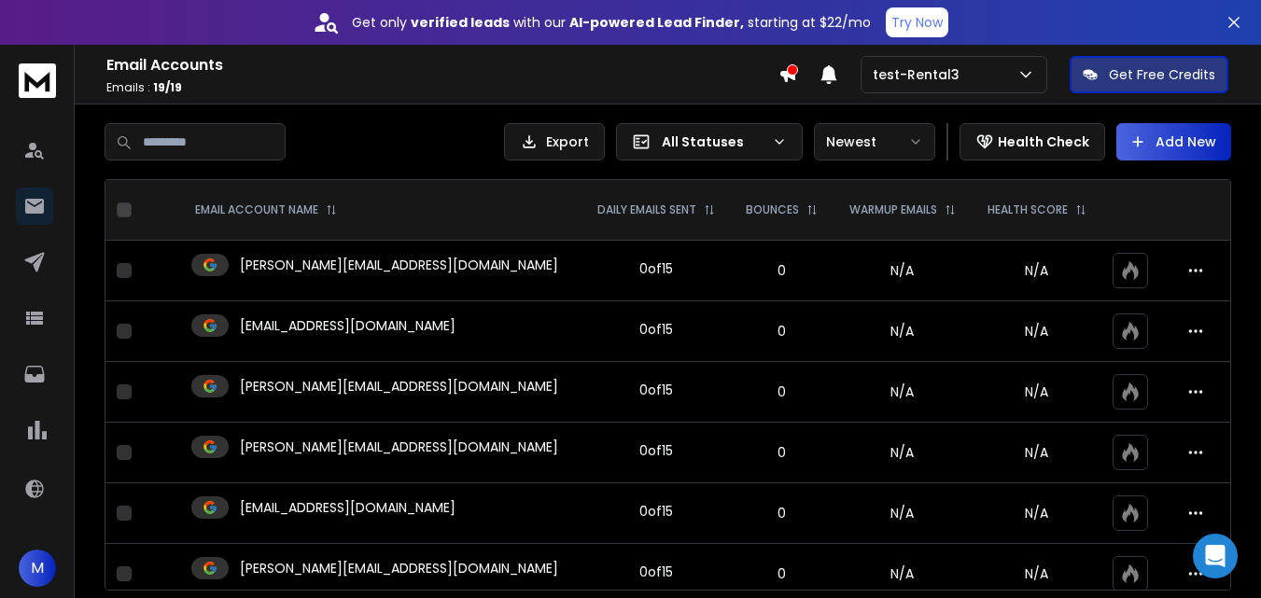
click at [1185, 144] on button "Add New" at bounding box center [1173, 141] width 115 height 37
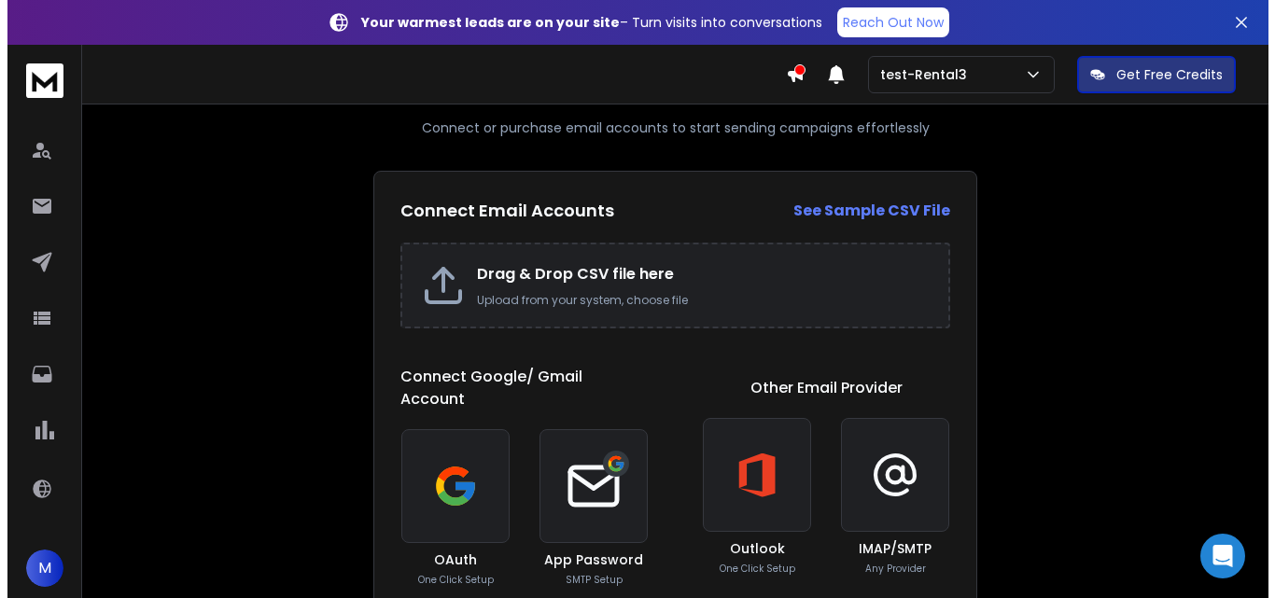
scroll to position [88, 0]
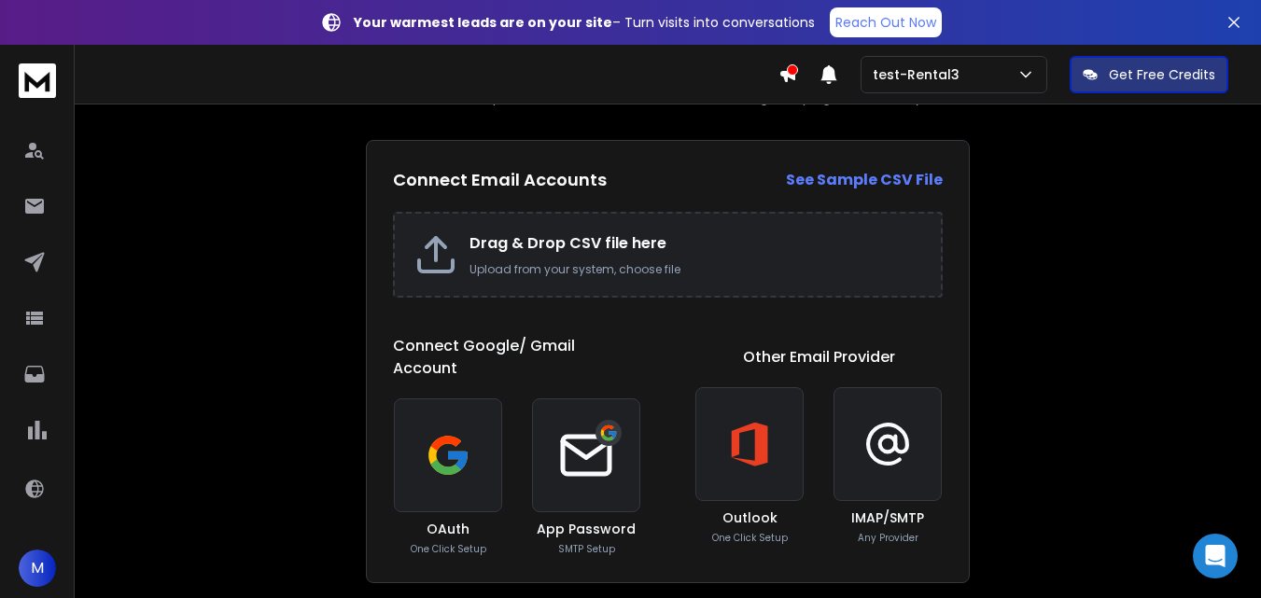
click at [477, 448] on div at bounding box center [448, 455] width 108 height 114
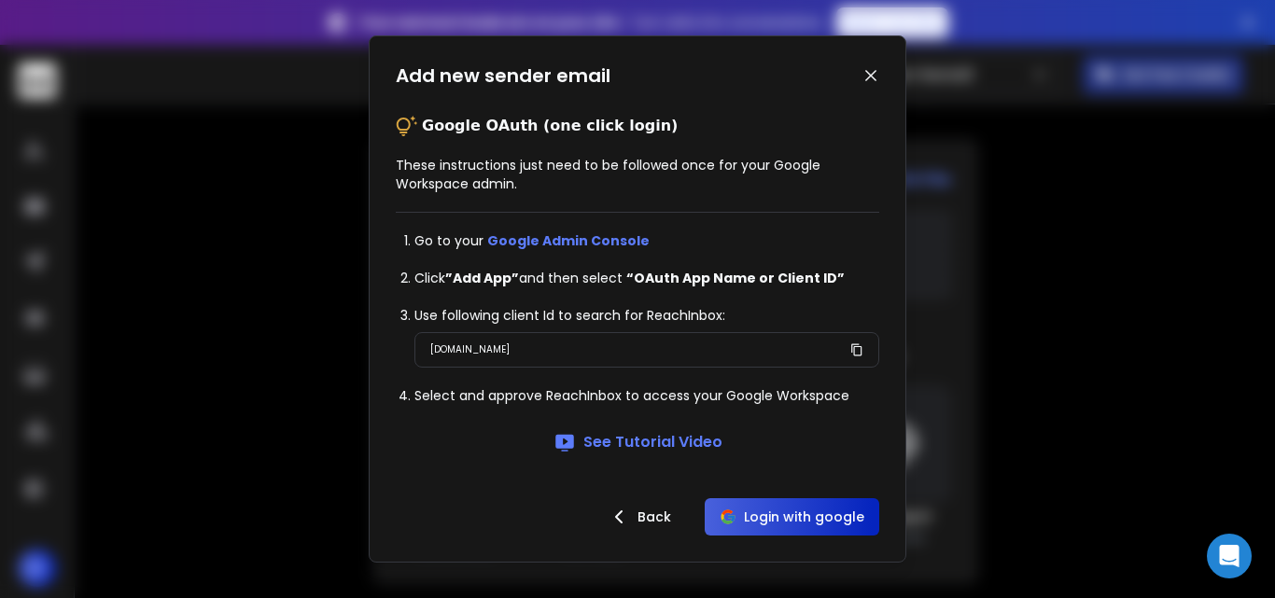
click at [776, 528] on button "Login with google" at bounding box center [792, 516] width 175 height 37
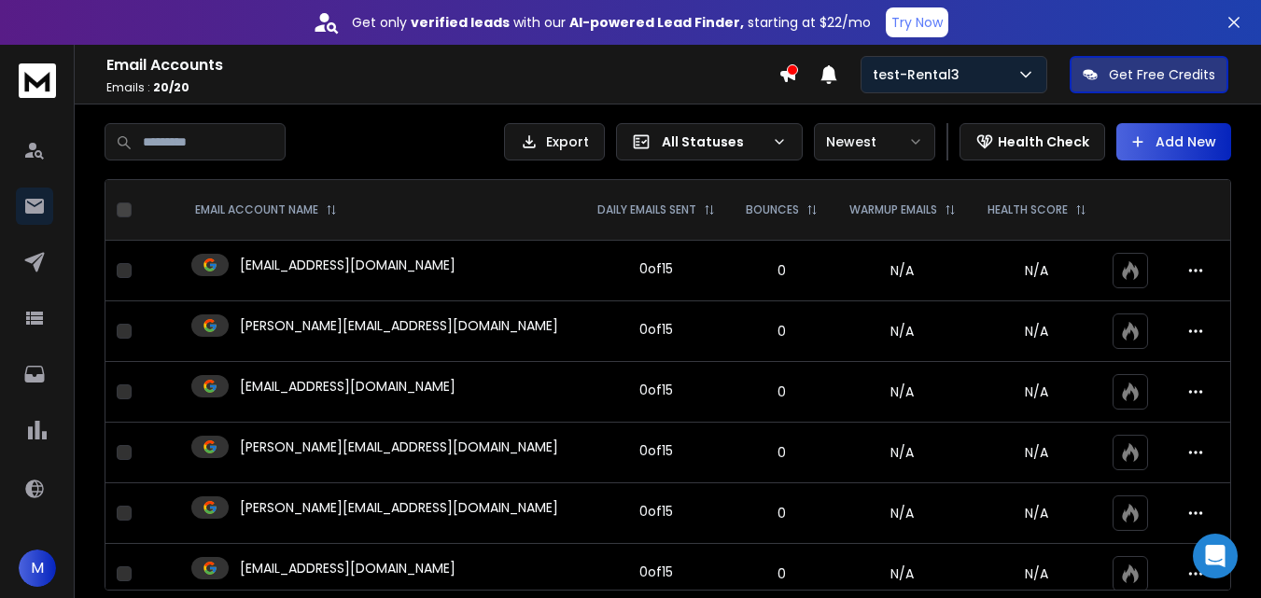
drag, startPoint x: 949, startPoint y: 98, endPoint x: 937, endPoint y: 71, distance: 29.7
click at [949, 97] on div "Email Accounts Emails : 20 / 20 test-Rental3 Get Free Credits" at bounding box center [630, 75] width 1261 height 60
click at [936, 66] on p "test-Rental3" at bounding box center [920, 74] width 94 height 19
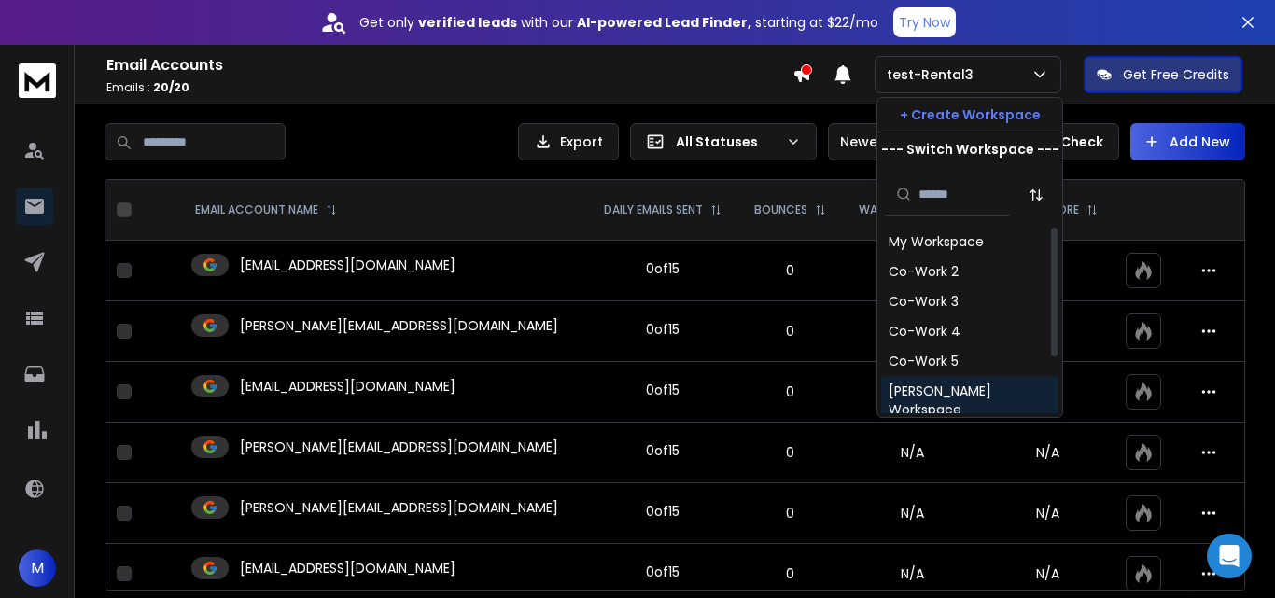
click at [924, 379] on div "[PERSON_NAME] Workspace" at bounding box center [969, 400] width 177 height 49
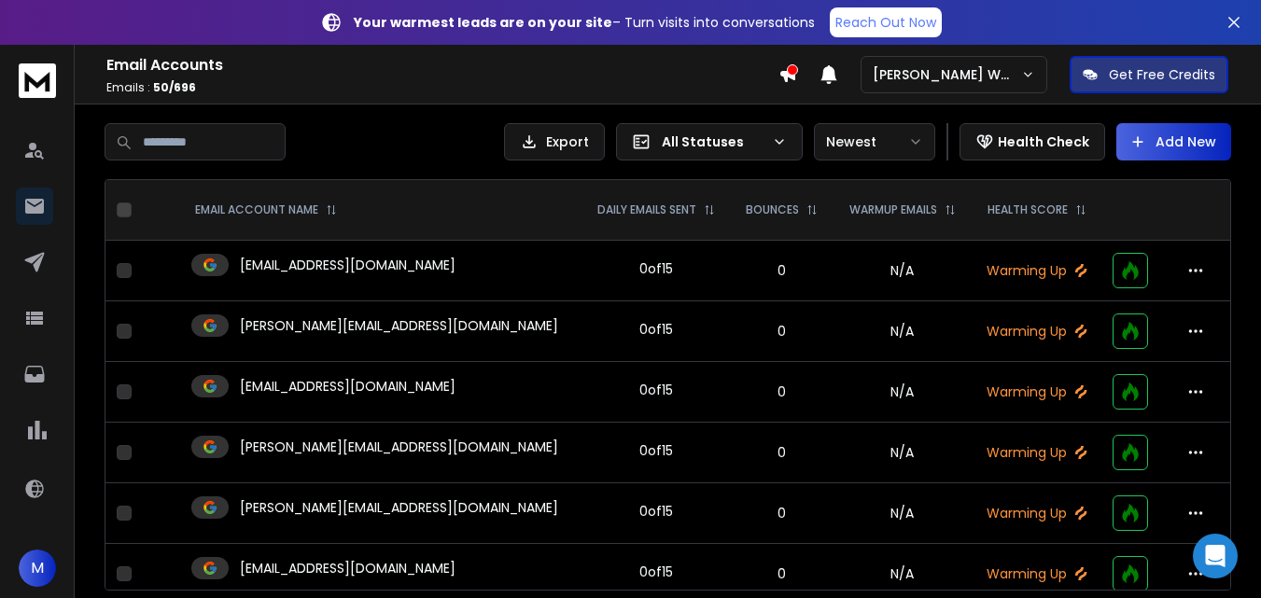
click at [745, 134] on p "All Statuses" at bounding box center [713, 142] width 103 height 19
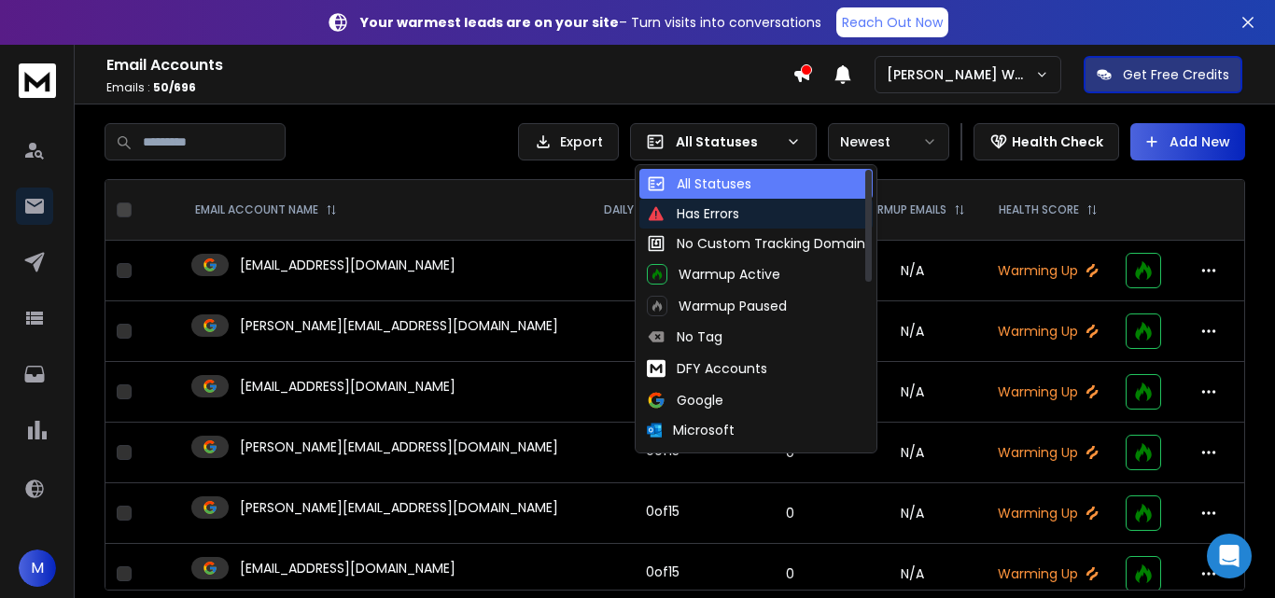
click at [690, 221] on div "Has Errors" at bounding box center [693, 213] width 92 height 19
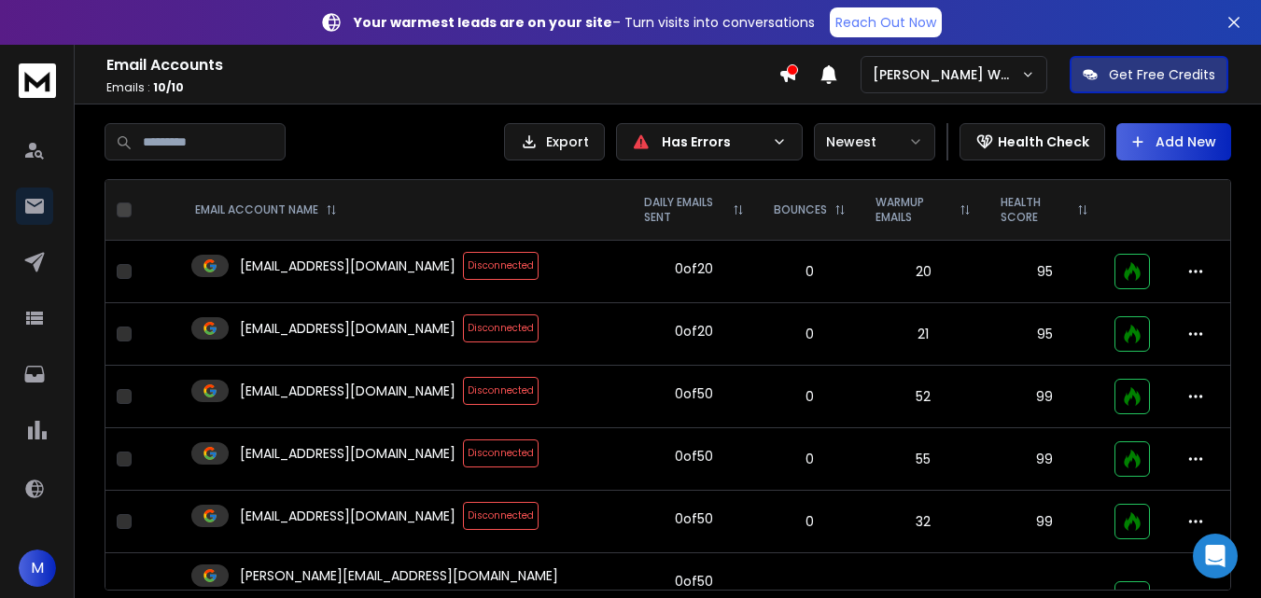
click at [519, 575] on div "[PERSON_NAME][EMAIL_ADDRESS][DOMAIN_NAME] Disconnected" at bounding box center [404, 594] width 426 height 58
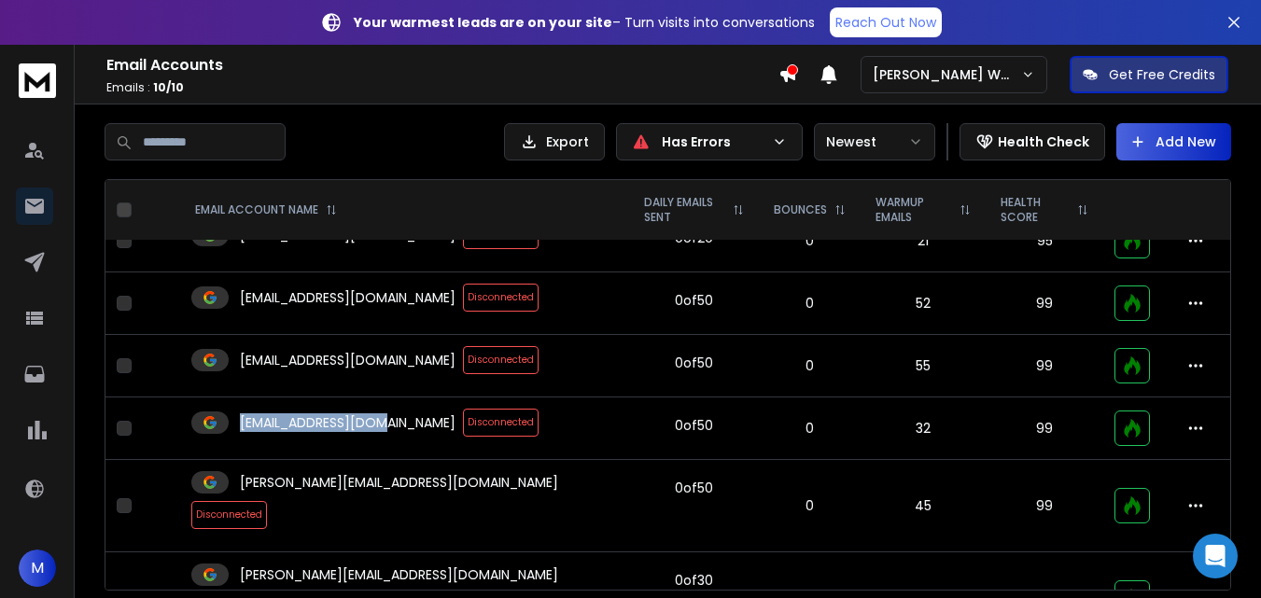
copy p "[EMAIL_ADDRESS][DOMAIN_NAME]"
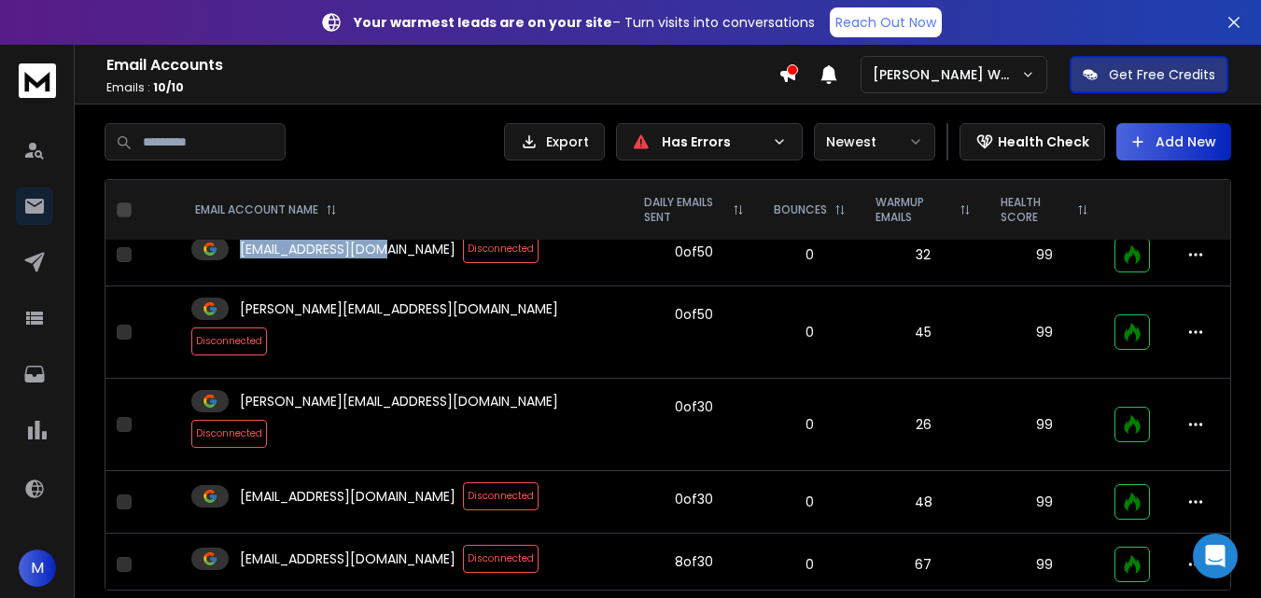
scroll to position [280, 0]
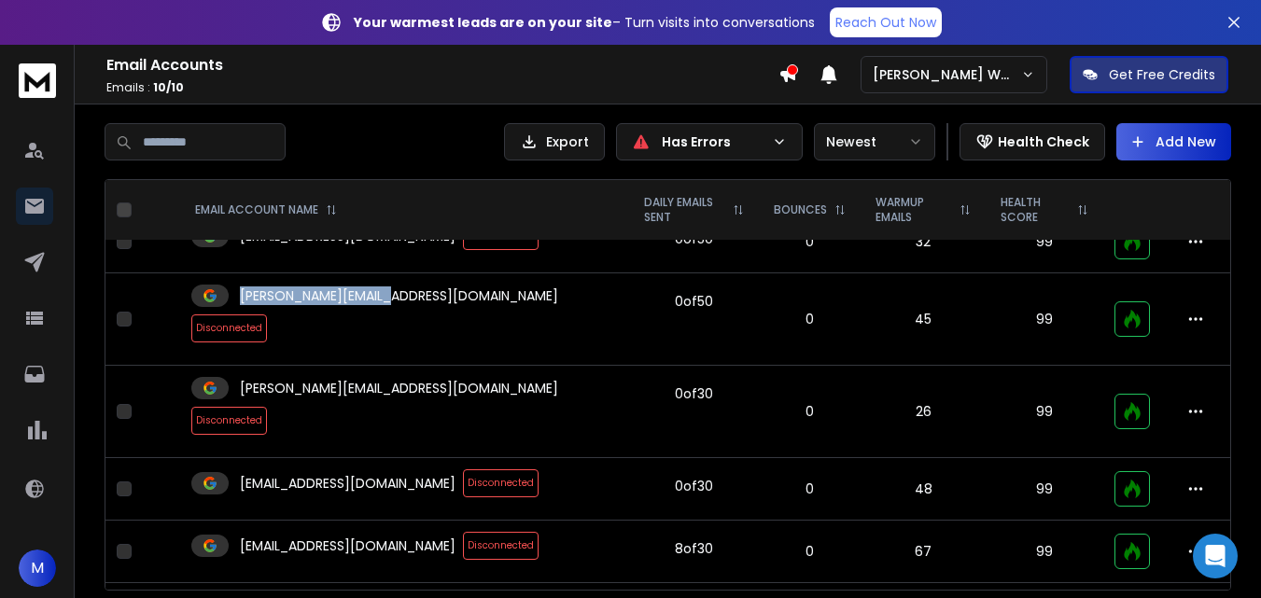
copy p "[PERSON_NAME][EMAIL_ADDRESS][DOMAIN_NAME]"
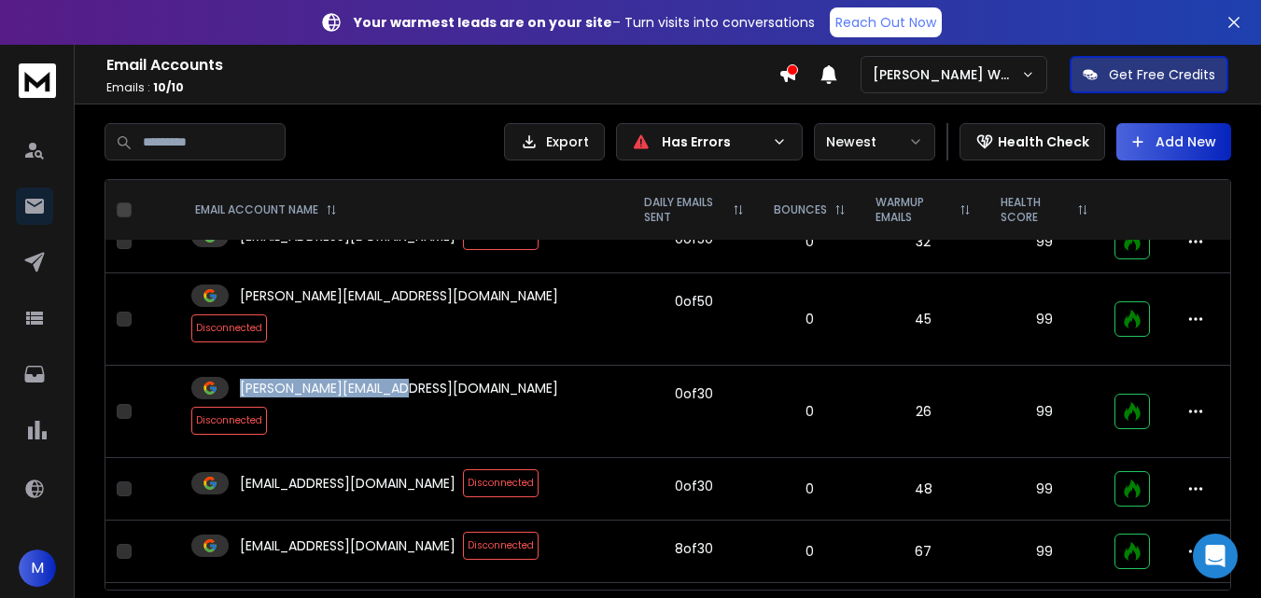
copy p "[PERSON_NAME][EMAIL_ADDRESS][DOMAIN_NAME]"
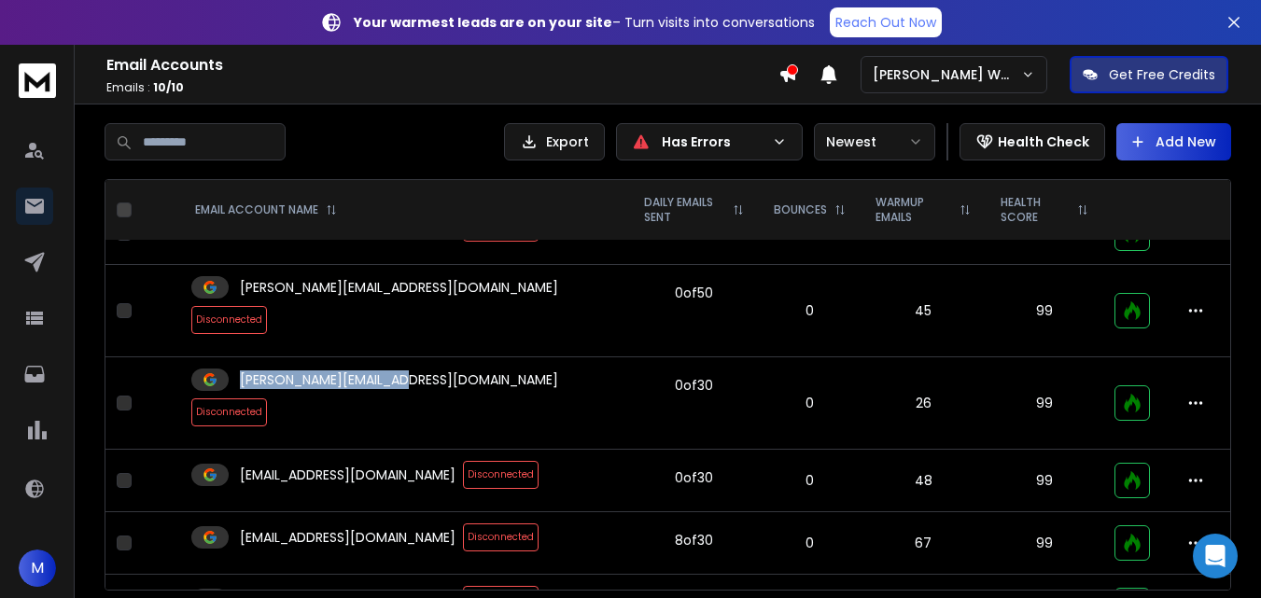
scroll to position [290, 0]
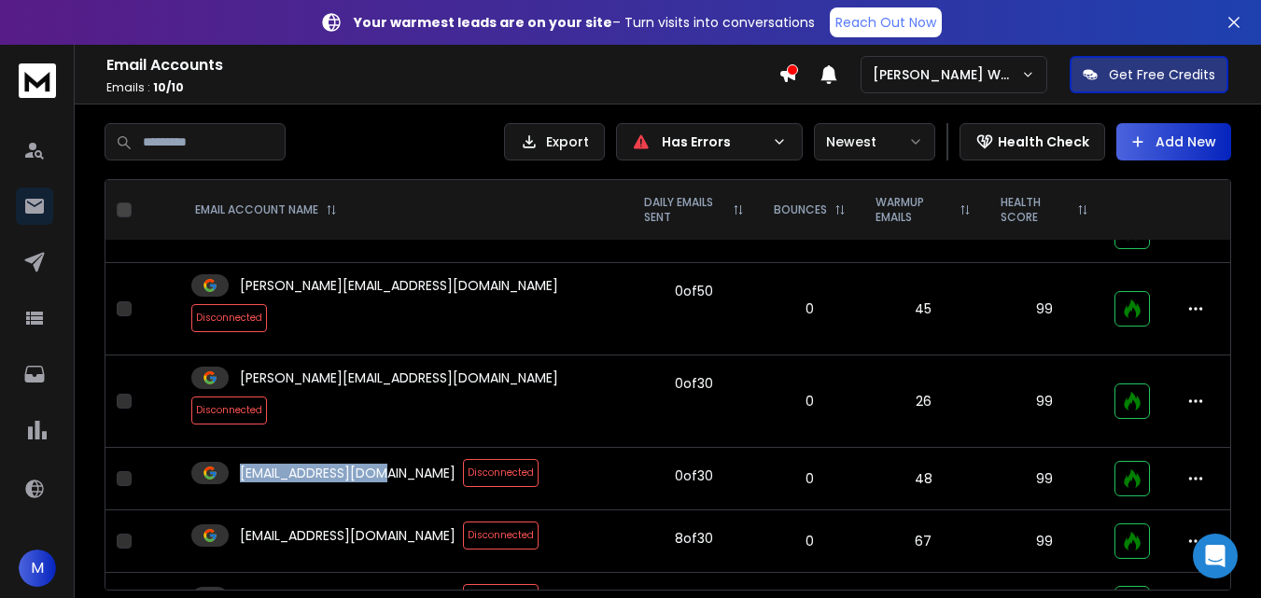
copy p "[EMAIL_ADDRESS]"
copy p "[EMAIL_ADDRESS][DOMAIN_NAME]"
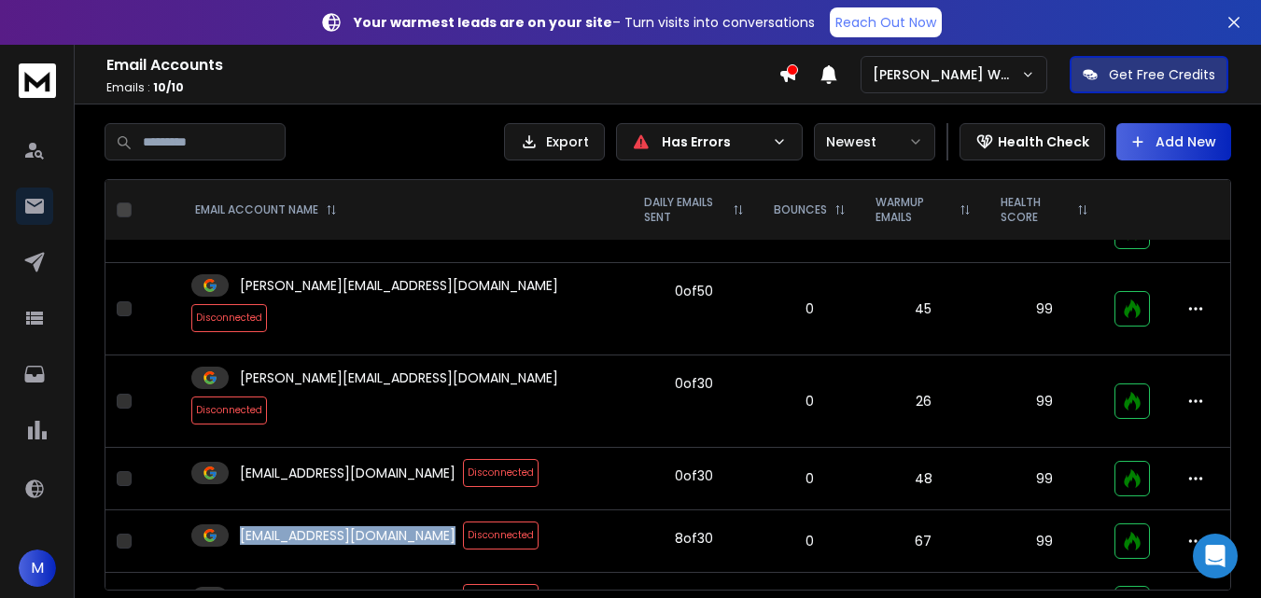
copy p "[EMAIL_ADDRESS][DOMAIN_NAME]"
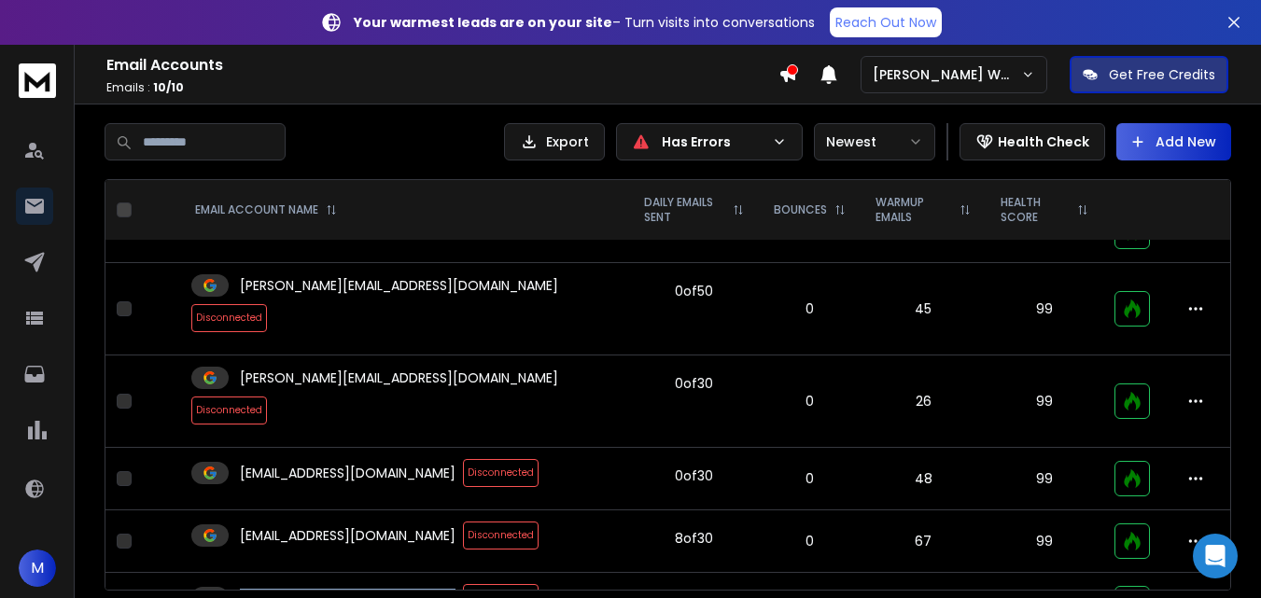
copy p "[EMAIL_ADDRESS][DOMAIN_NAME]"
